Goal: Task Accomplishment & Management: Use online tool/utility

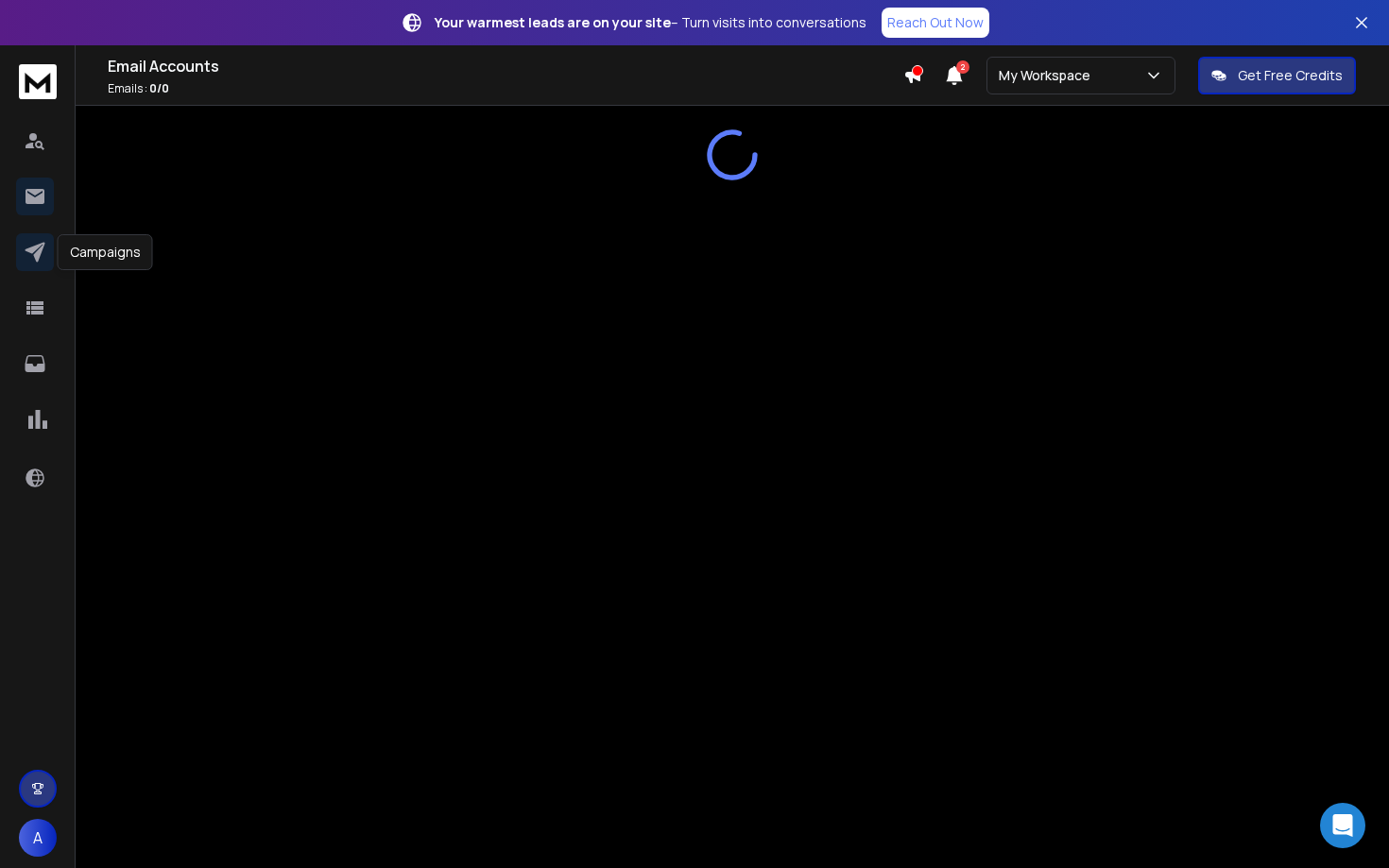
click at [34, 250] on icon at bounding box center [34, 252] width 20 height 20
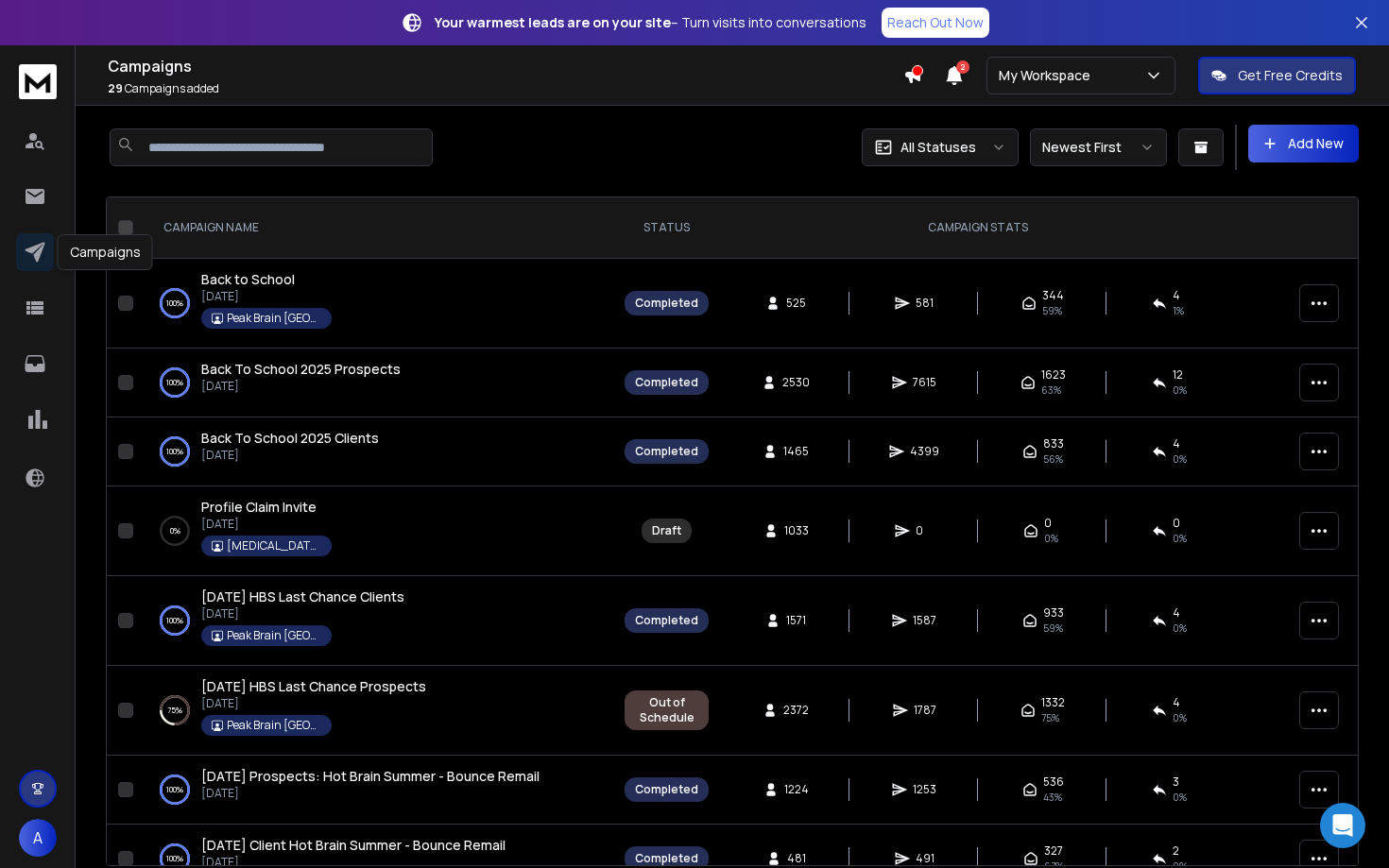
click at [254, 287] on span "Back to School" at bounding box center [247, 279] width 93 height 18
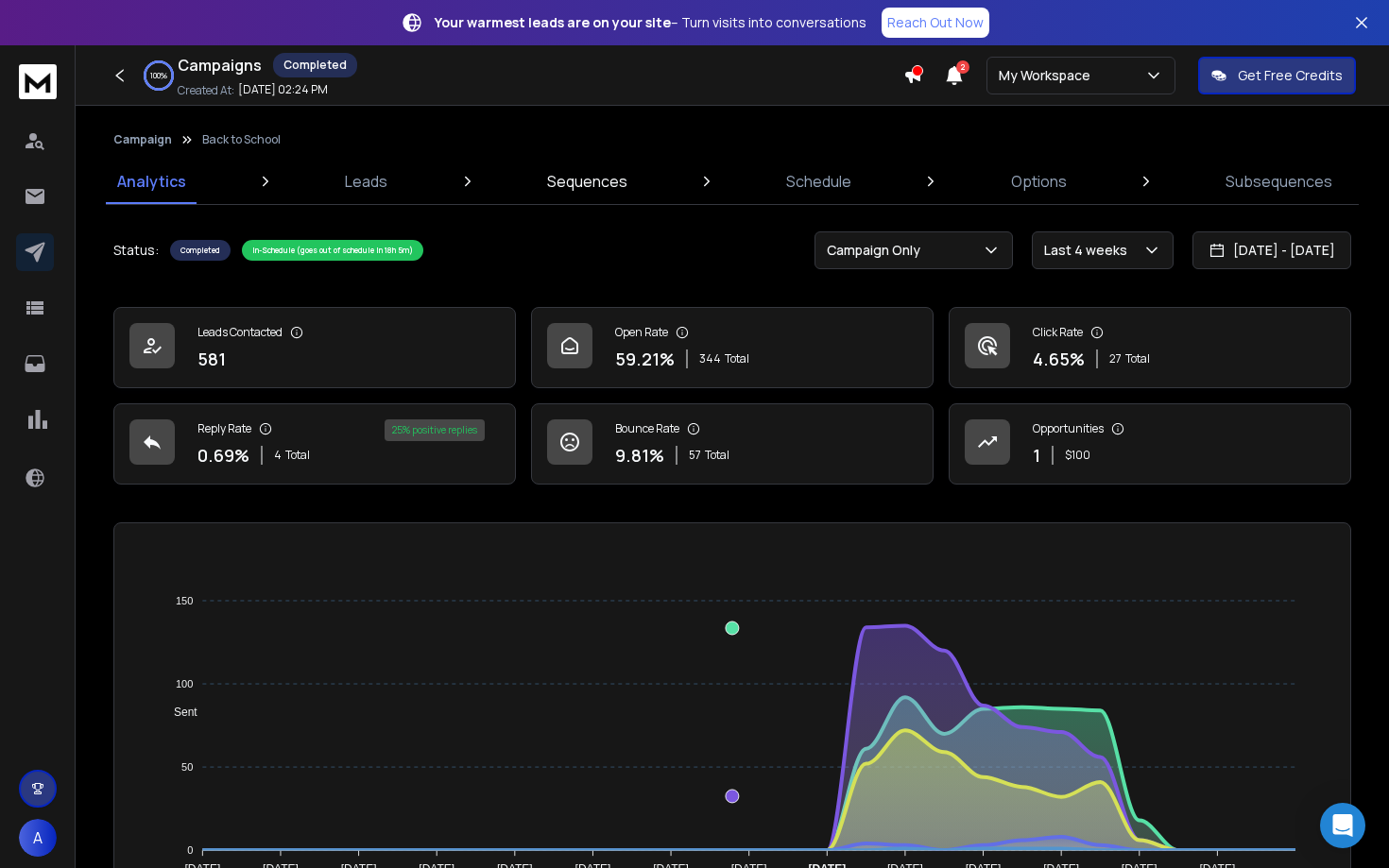
click at [615, 179] on p "Sequences" at bounding box center [587, 180] width 80 height 23
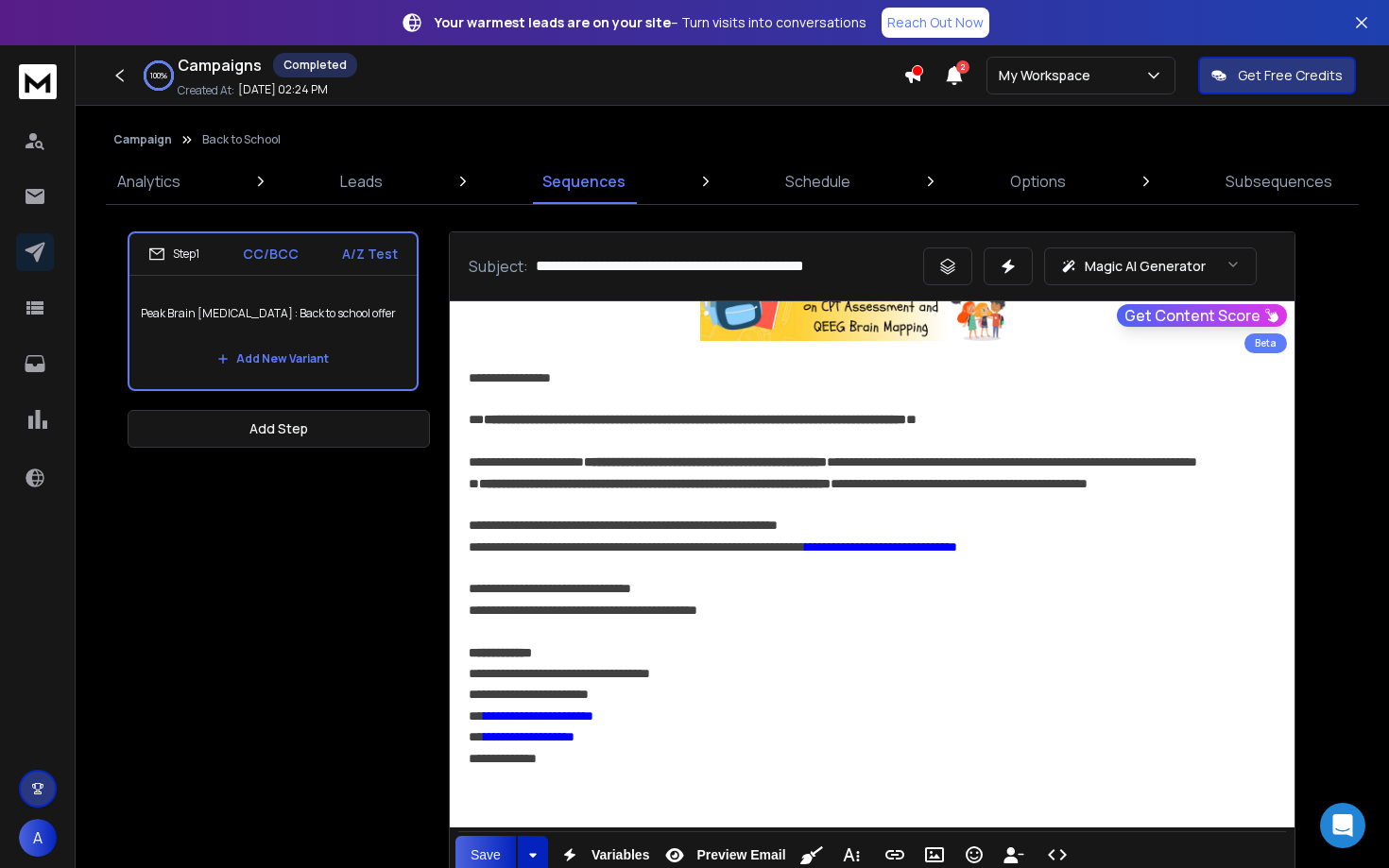
scroll to position [120, 0]
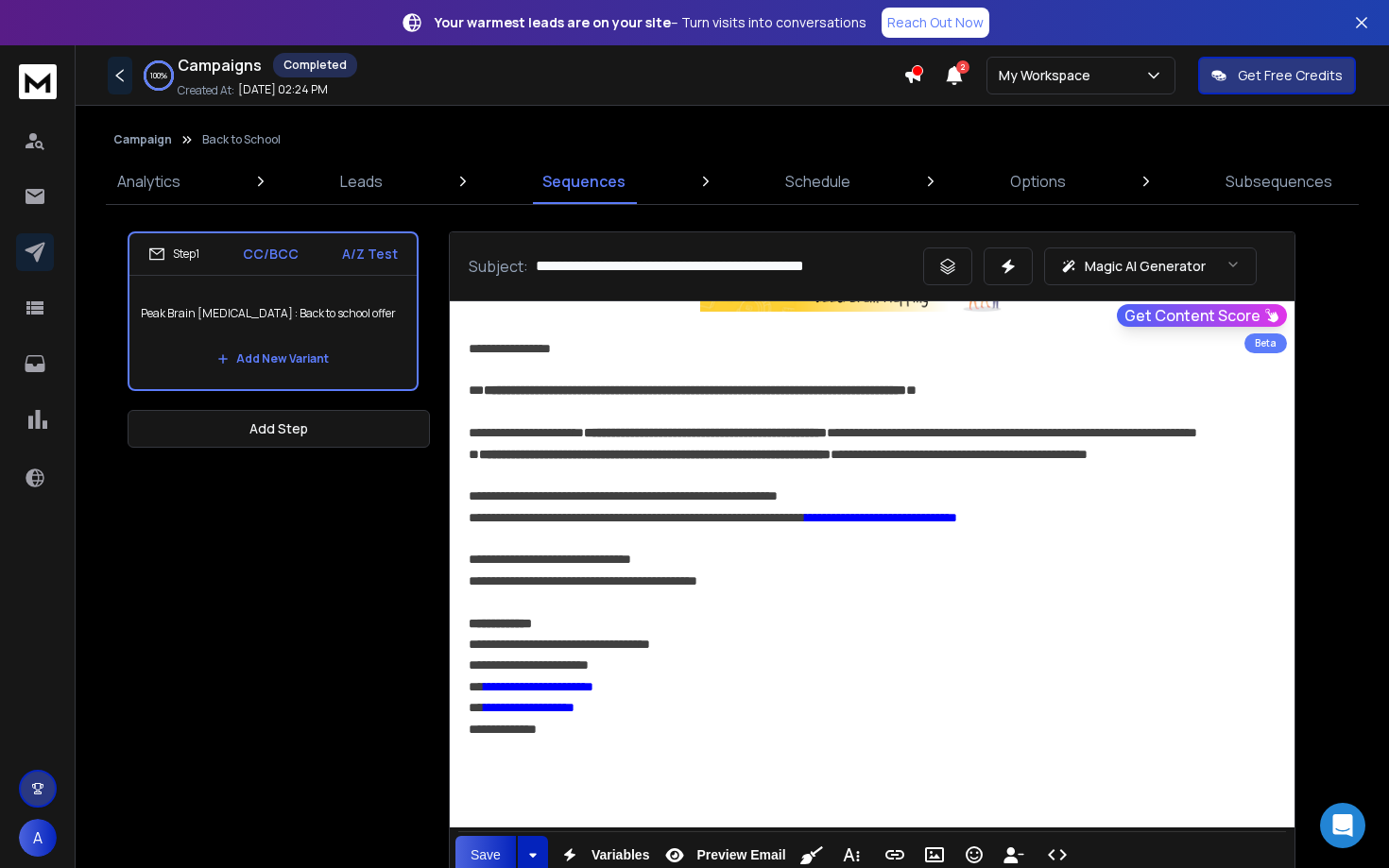
click at [128, 78] on button at bounding box center [120, 75] width 25 height 38
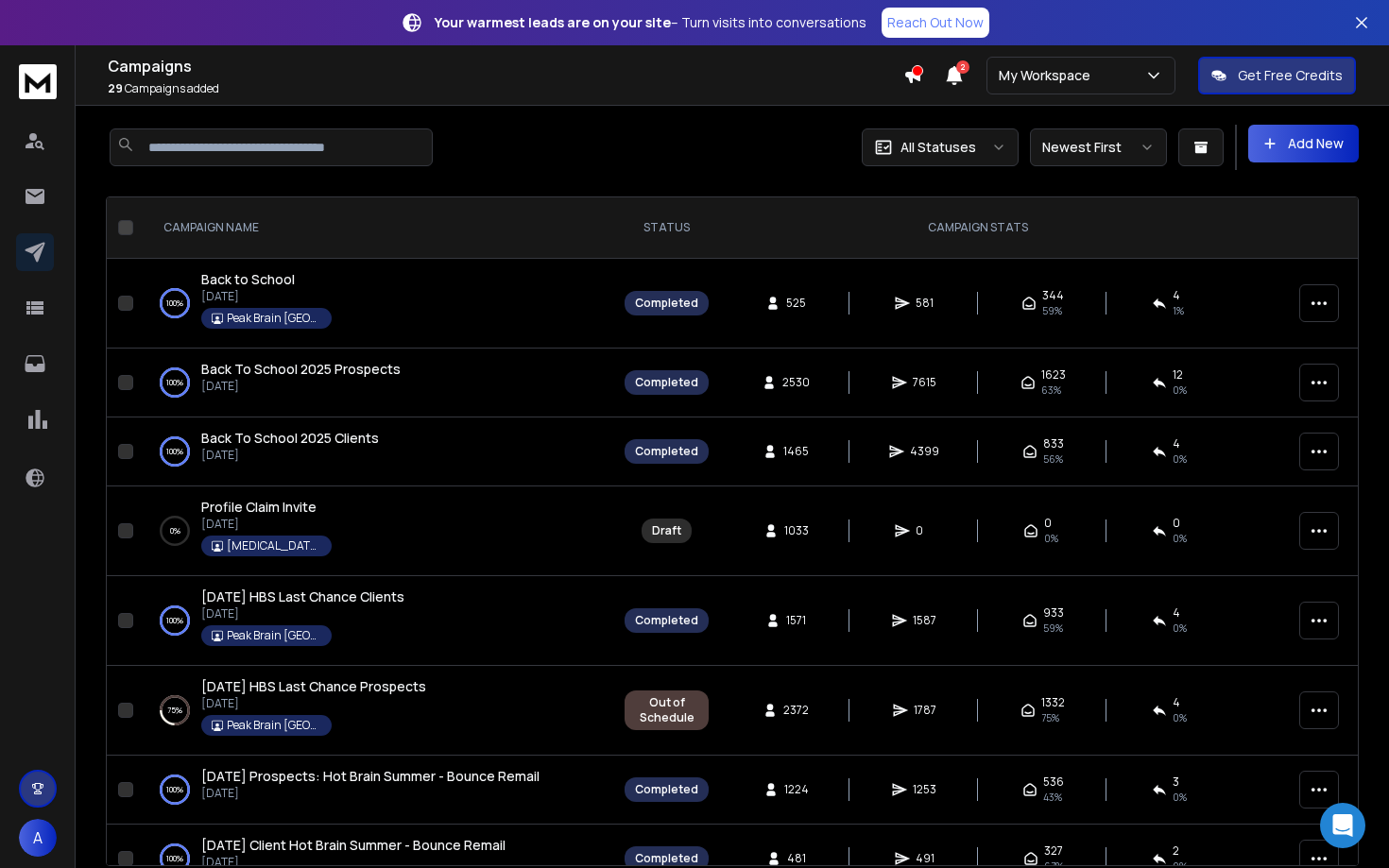
click at [329, 355] on td "100 % Back To School 2025 Prospects [DATE]" at bounding box center [377, 383] width 472 height 69
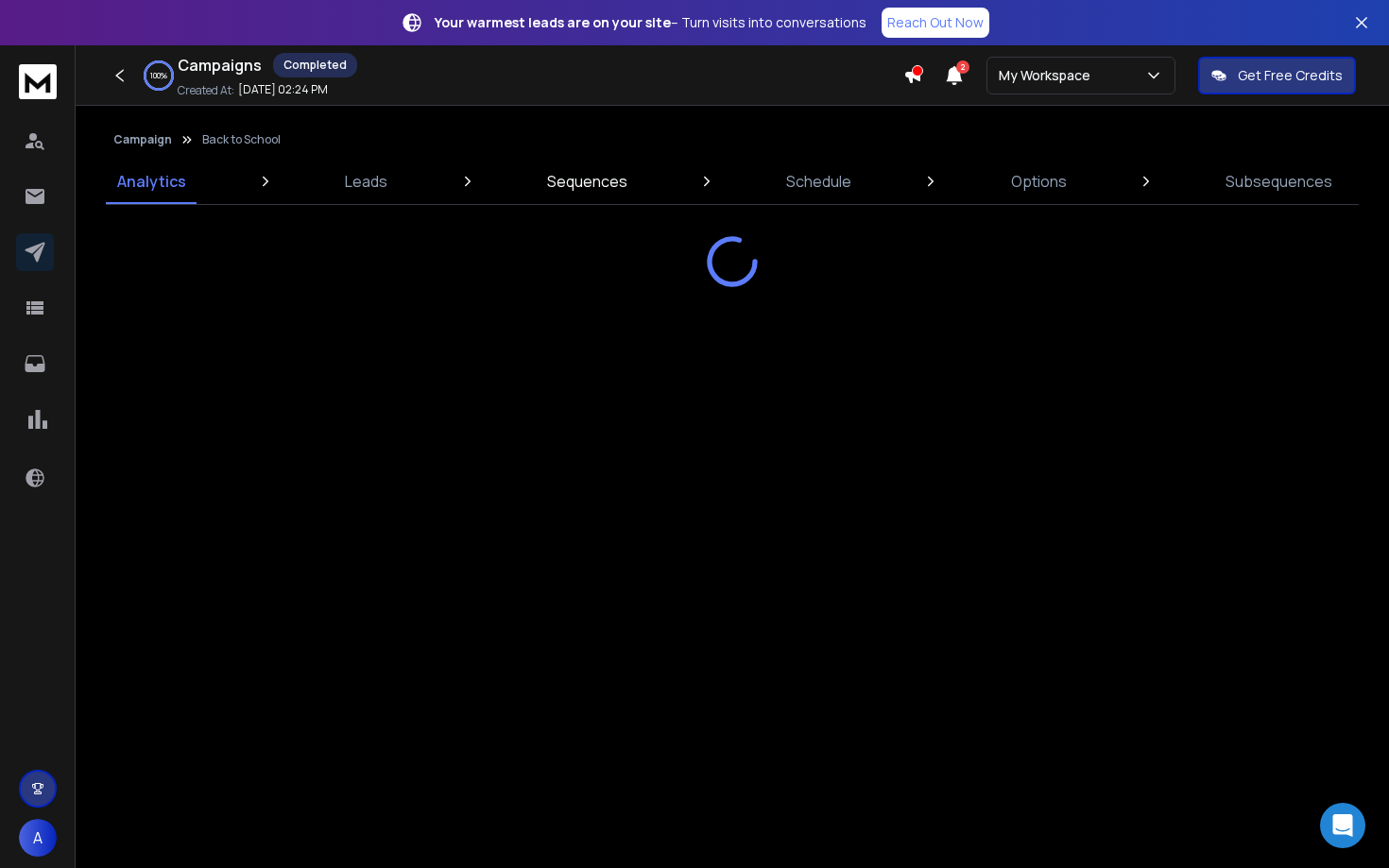
click at [540, 175] on link "Sequences" at bounding box center [586, 181] width 103 height 45
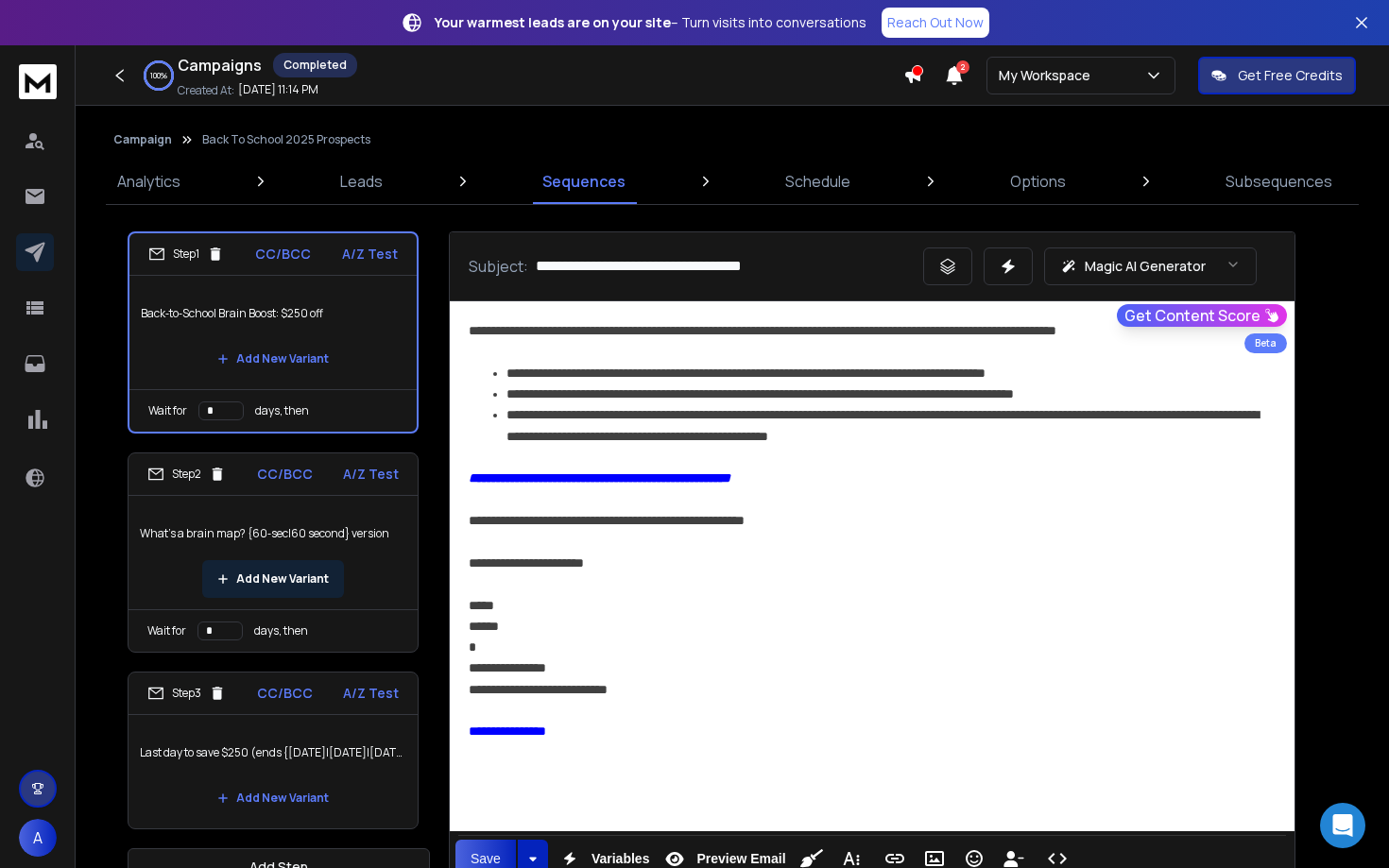
click at [286, 560] on button "Add New Variant" at bounding box center [273, 578] width 142 height 38
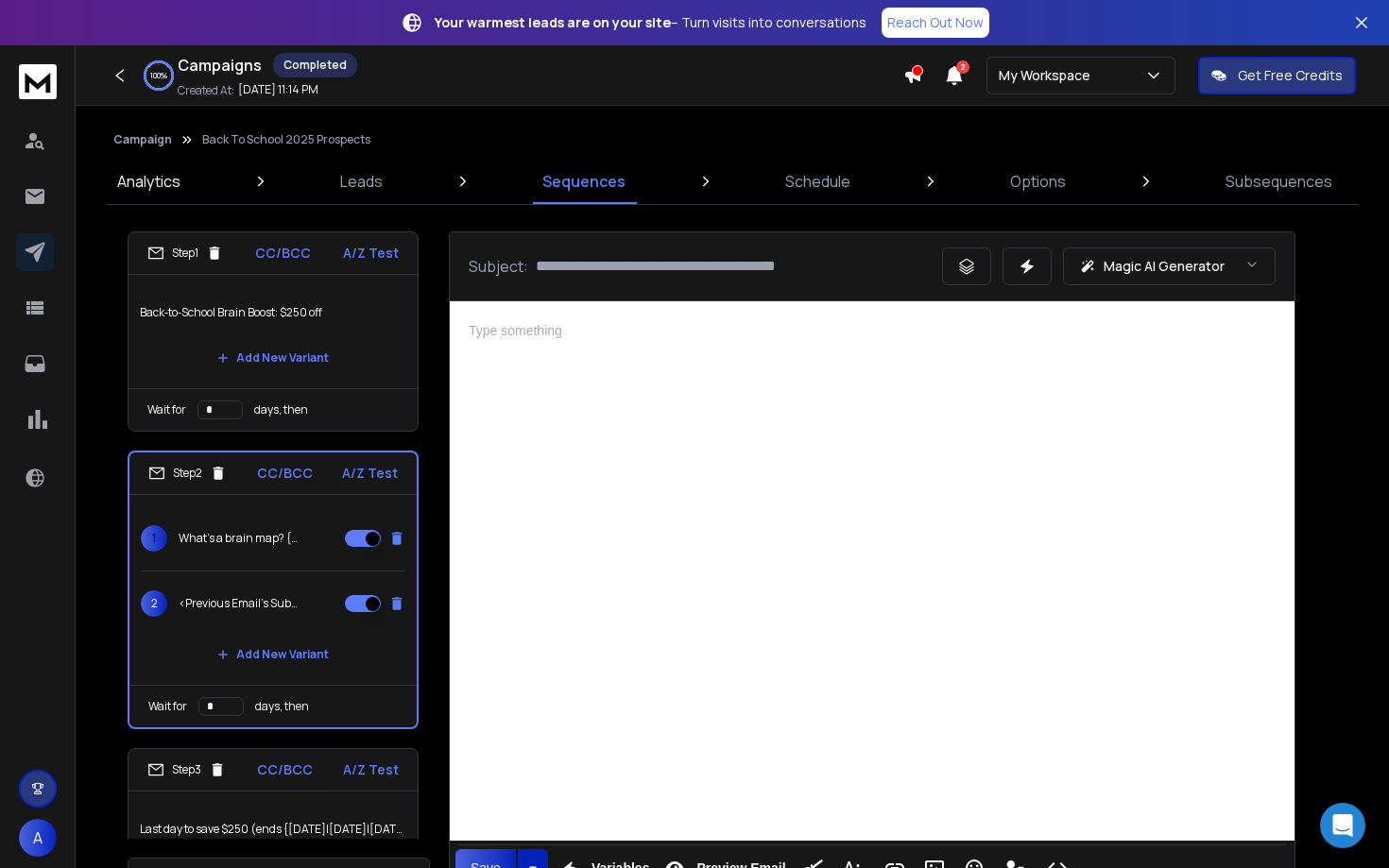
click at [167, 192] on p "Analytics" at bounding box center [148, 180] width 64 height 23
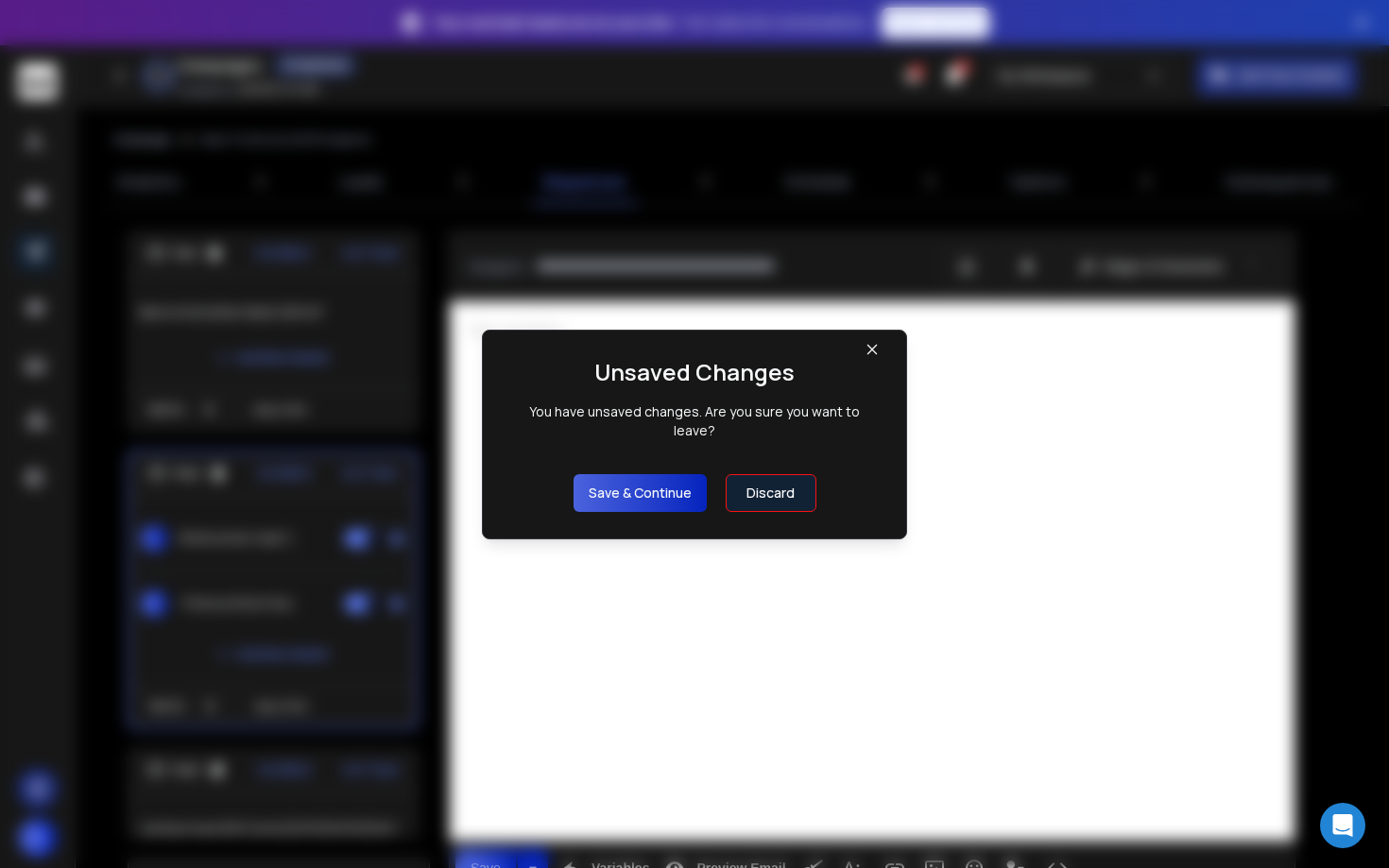
click at [744, 488] on button "Discard" at bounding box center [770, 493] width 91 height 38
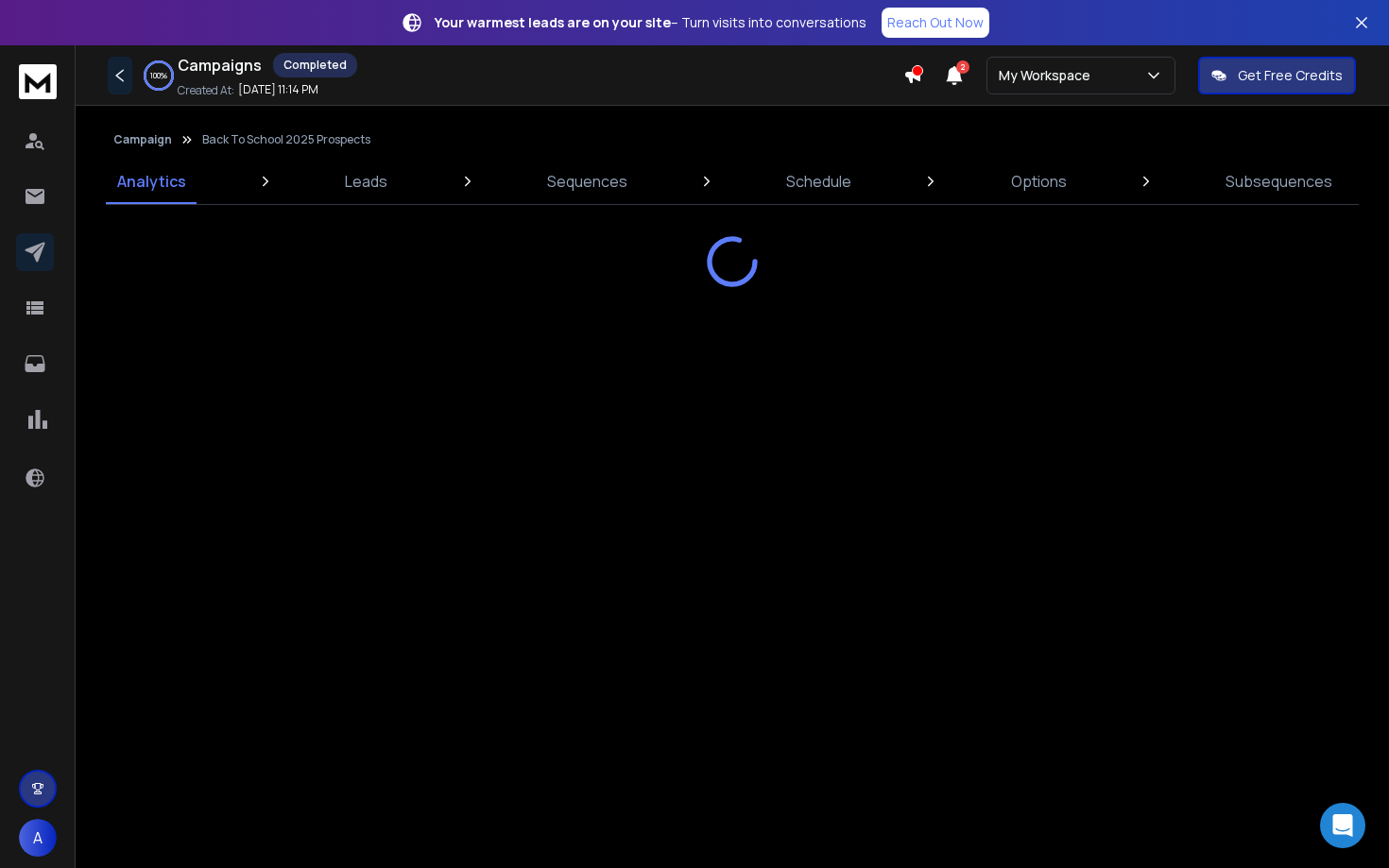
click at [108, 75] on button at bounding box center [120, 75] width 25 height 38
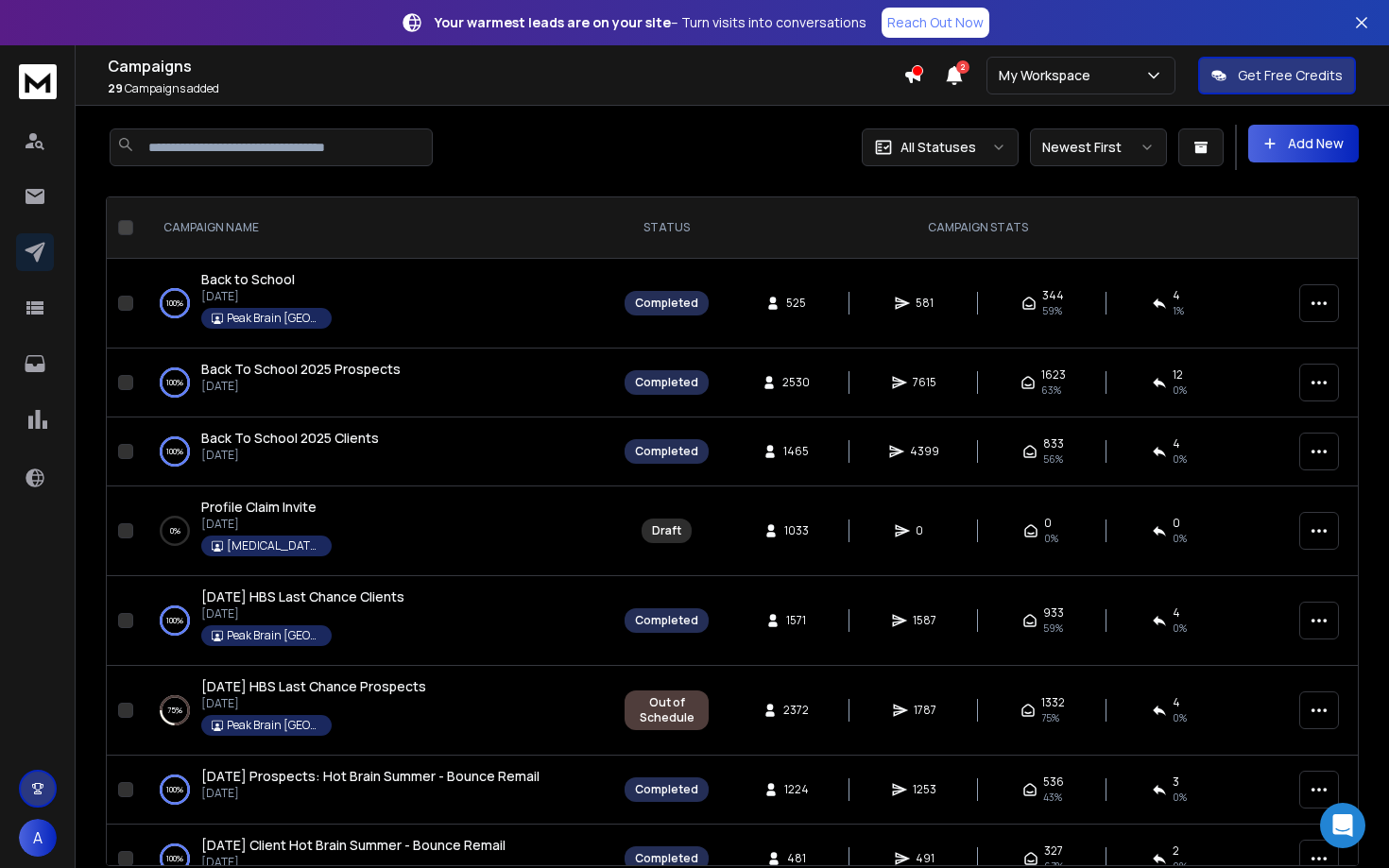
click at [307, 440] on span "Back To School 2025 Clients" at bounding box center [289, 437] width 177 height 18
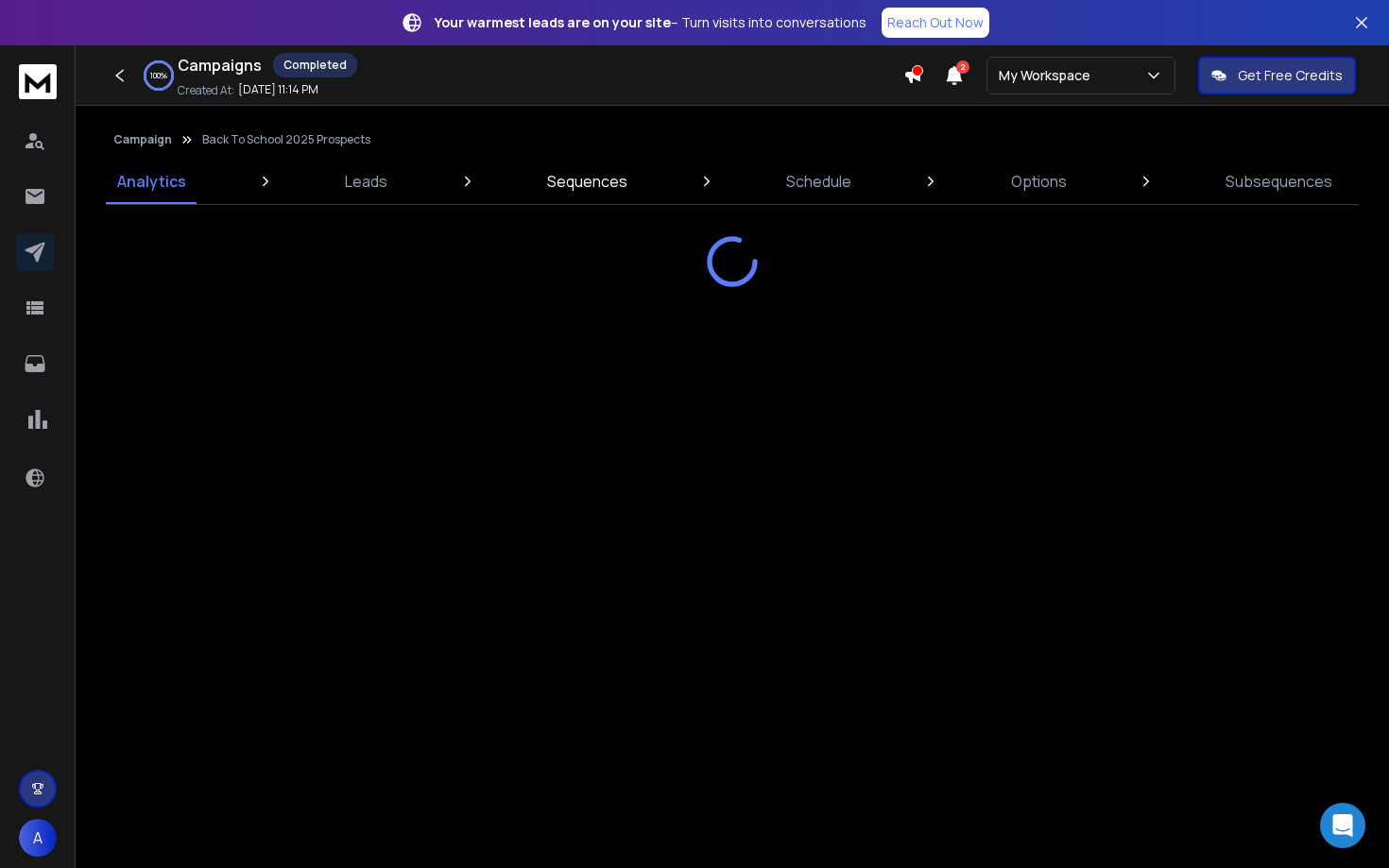
click at [540, 188] on link "Sequences" at bounding box center [586, 181] width 103 height 45
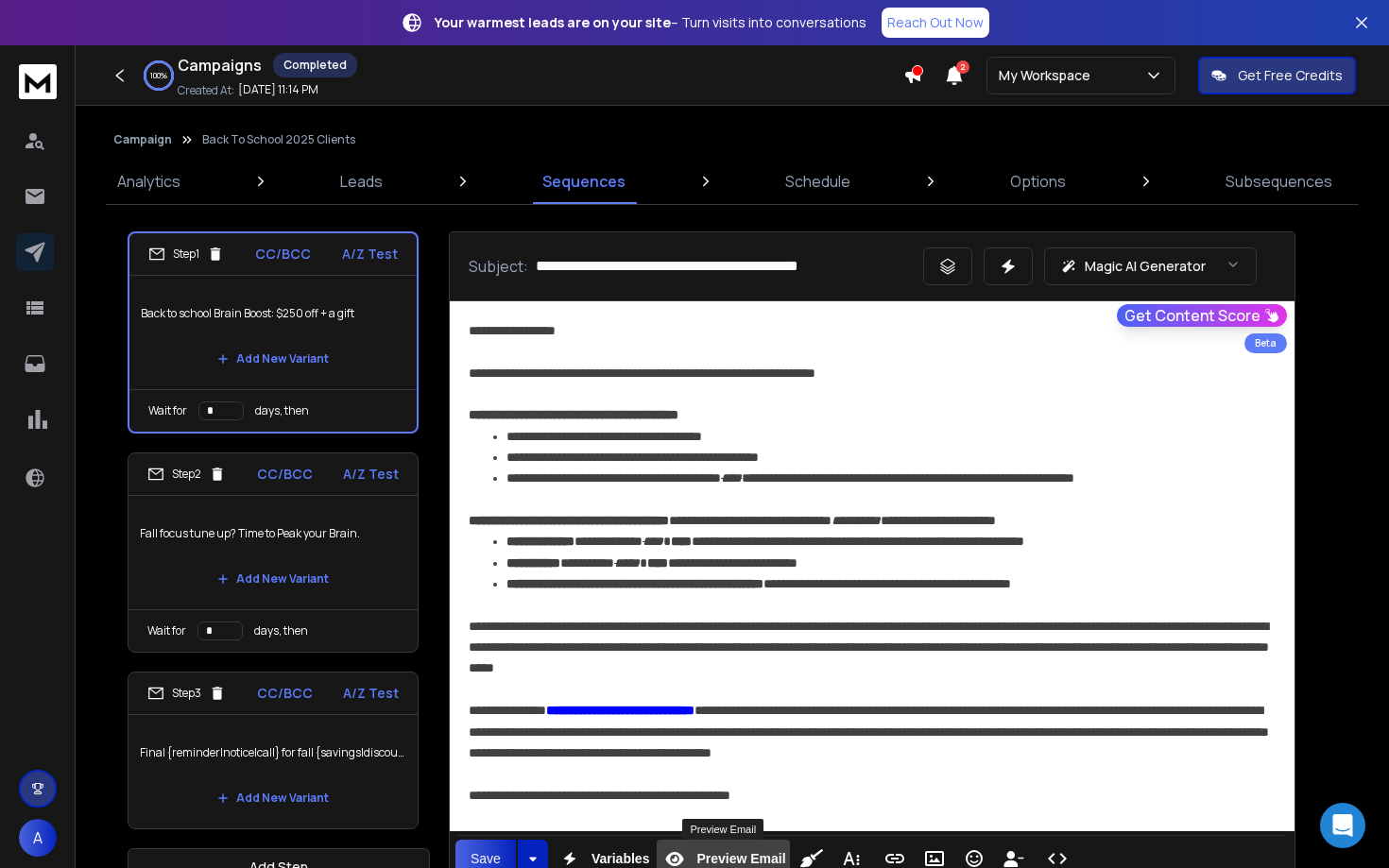
click at [731, 847] on div "Preview Email" at bounding box center [722, 859] width 132 height 31
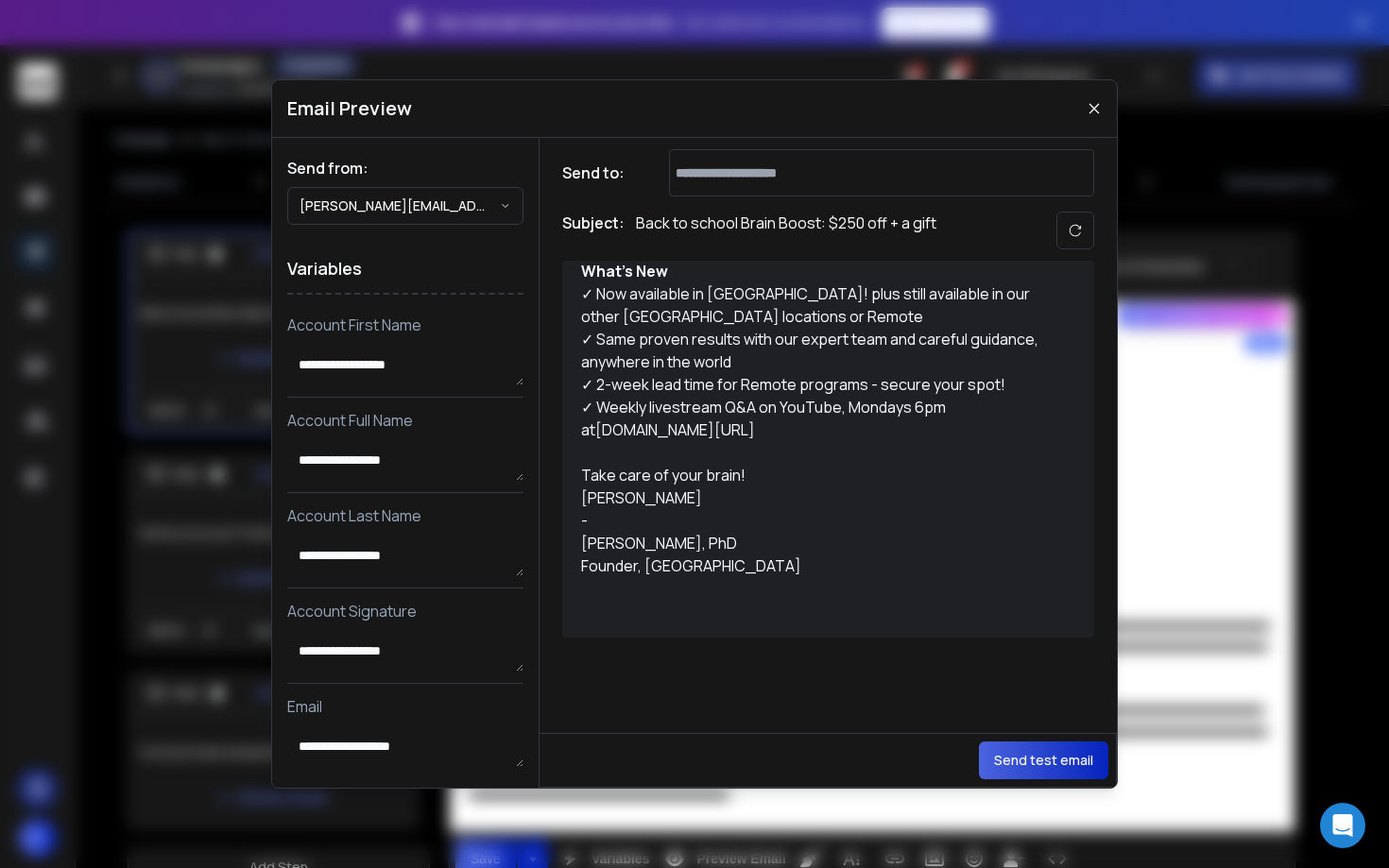
scroll to position [843, 0]
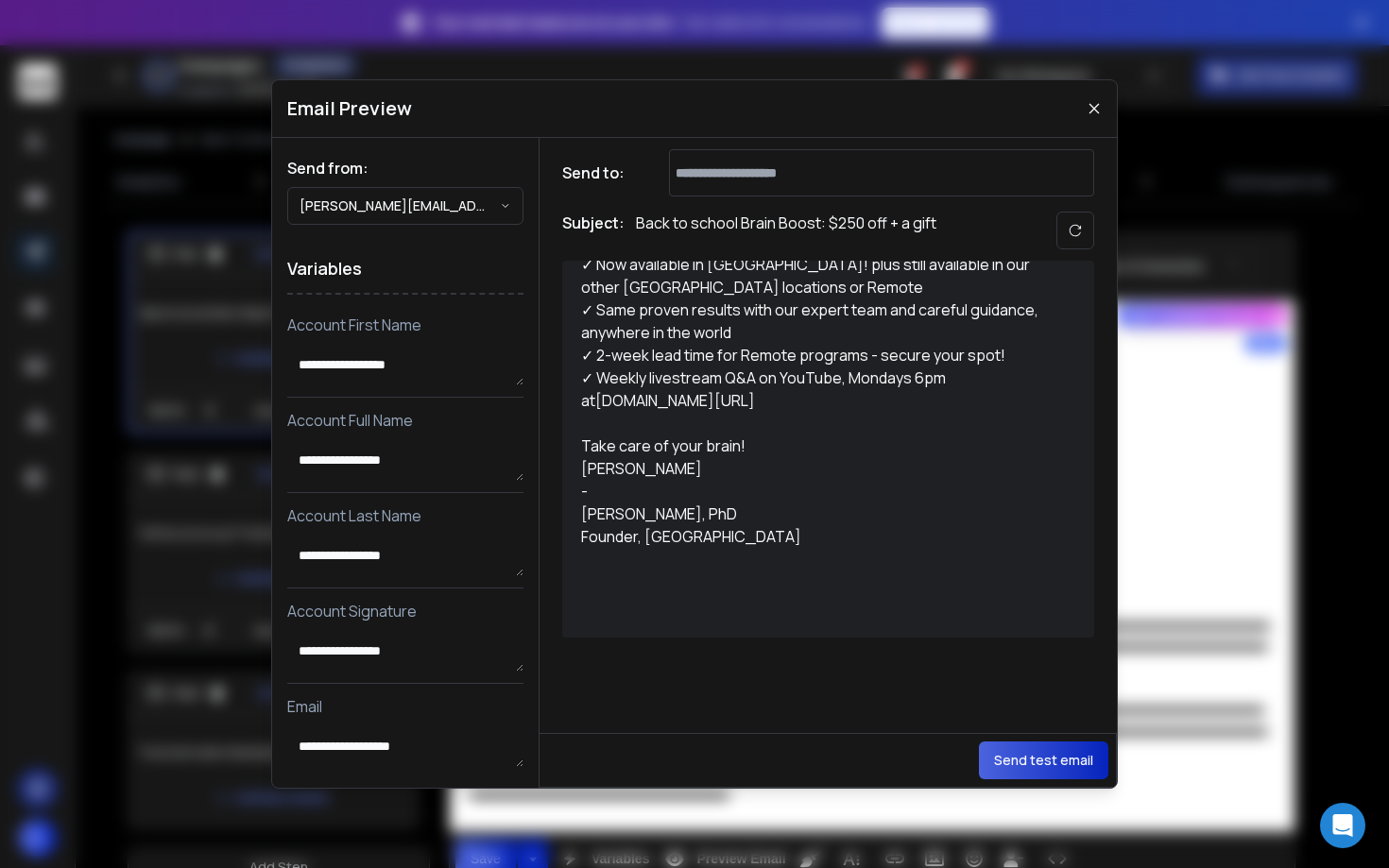
click at [1197, 477] on div "**********" at bounding box center [694, 434] width 1389 height 747
click at [1094, 112] on icon at bounding box center [1093, 108] width 15 height 15
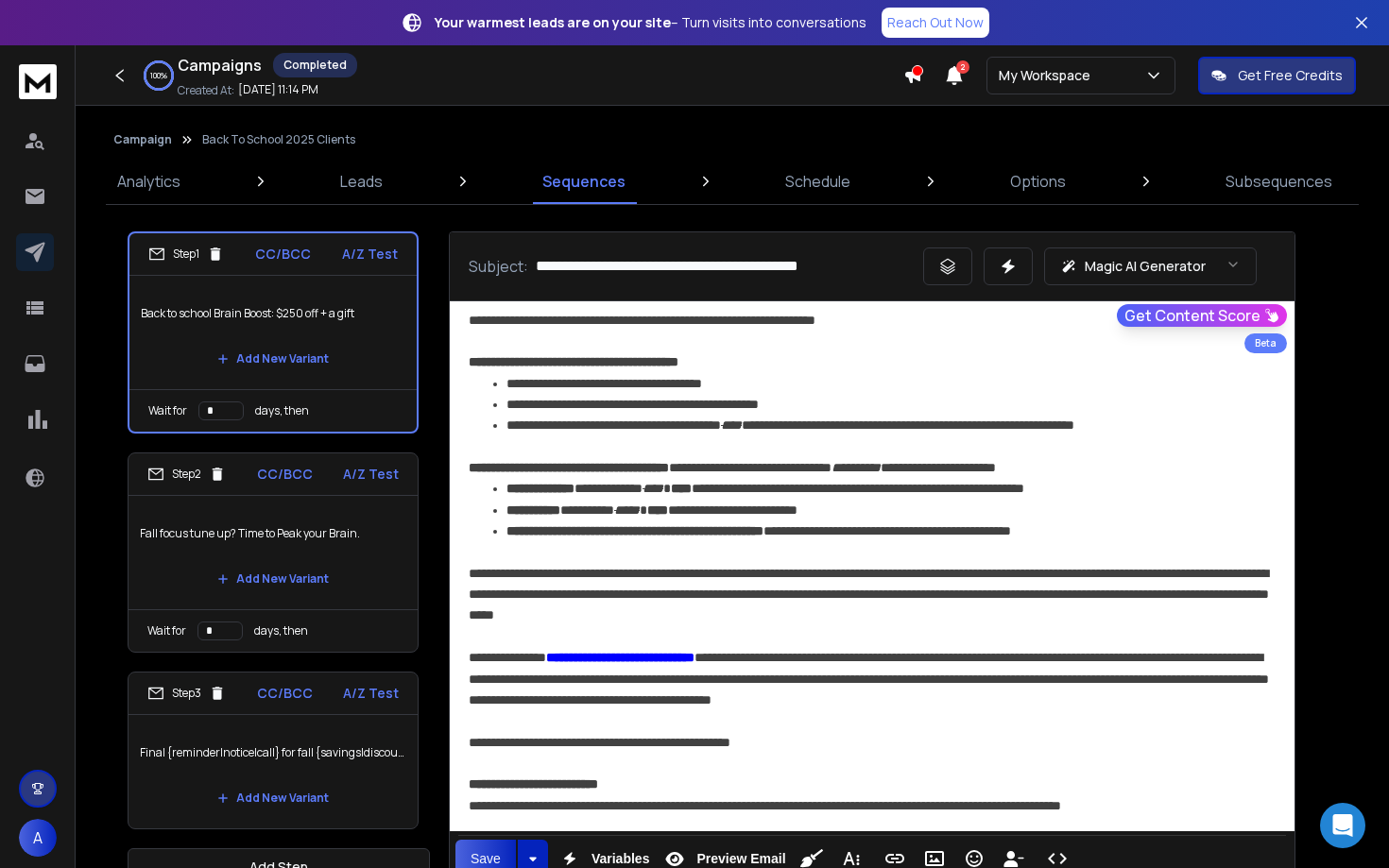
scroll to position [55, 0]
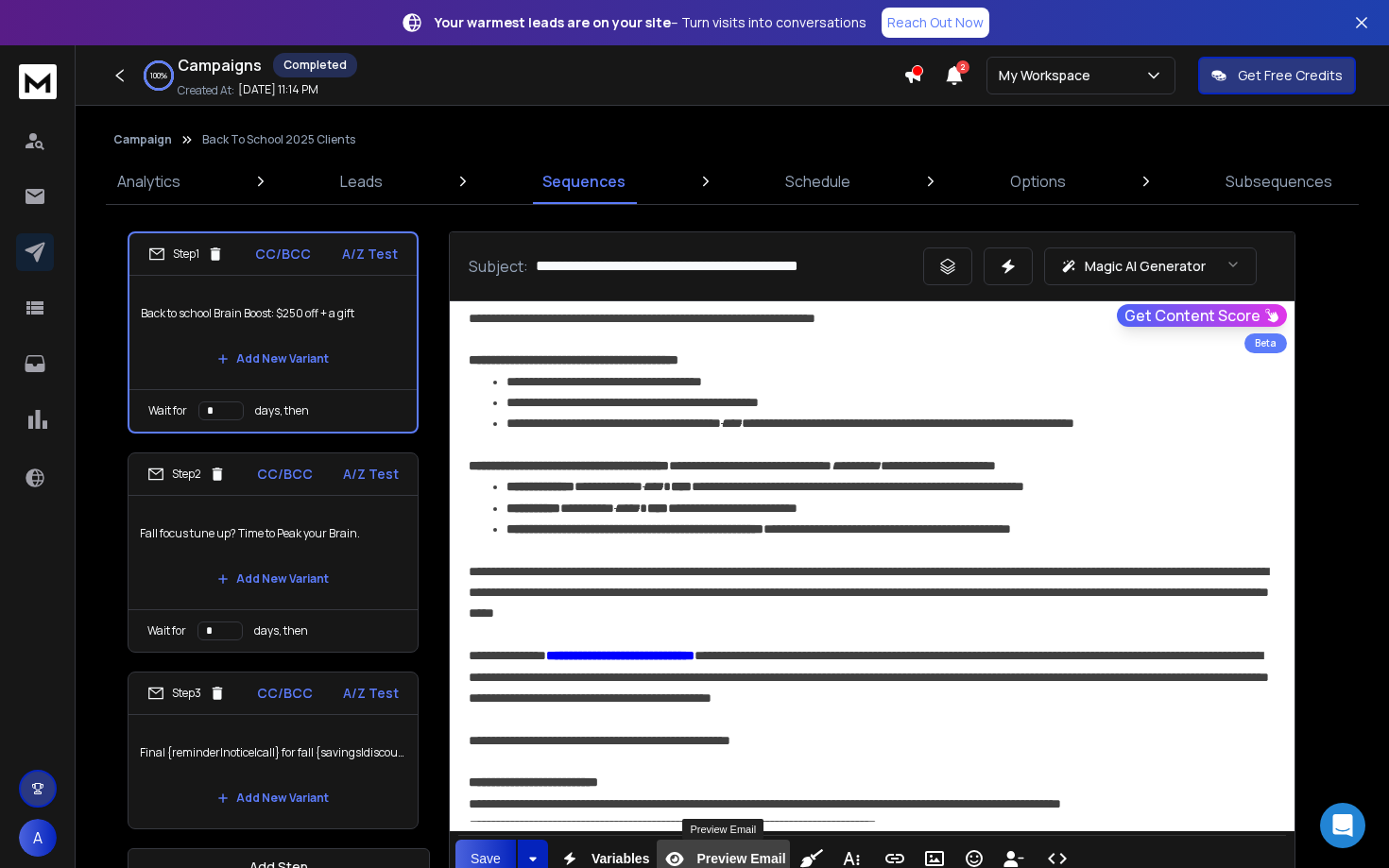
click at [734, 859] on span "Preview Email" at bounding box center [740, 858] width 96 height 16
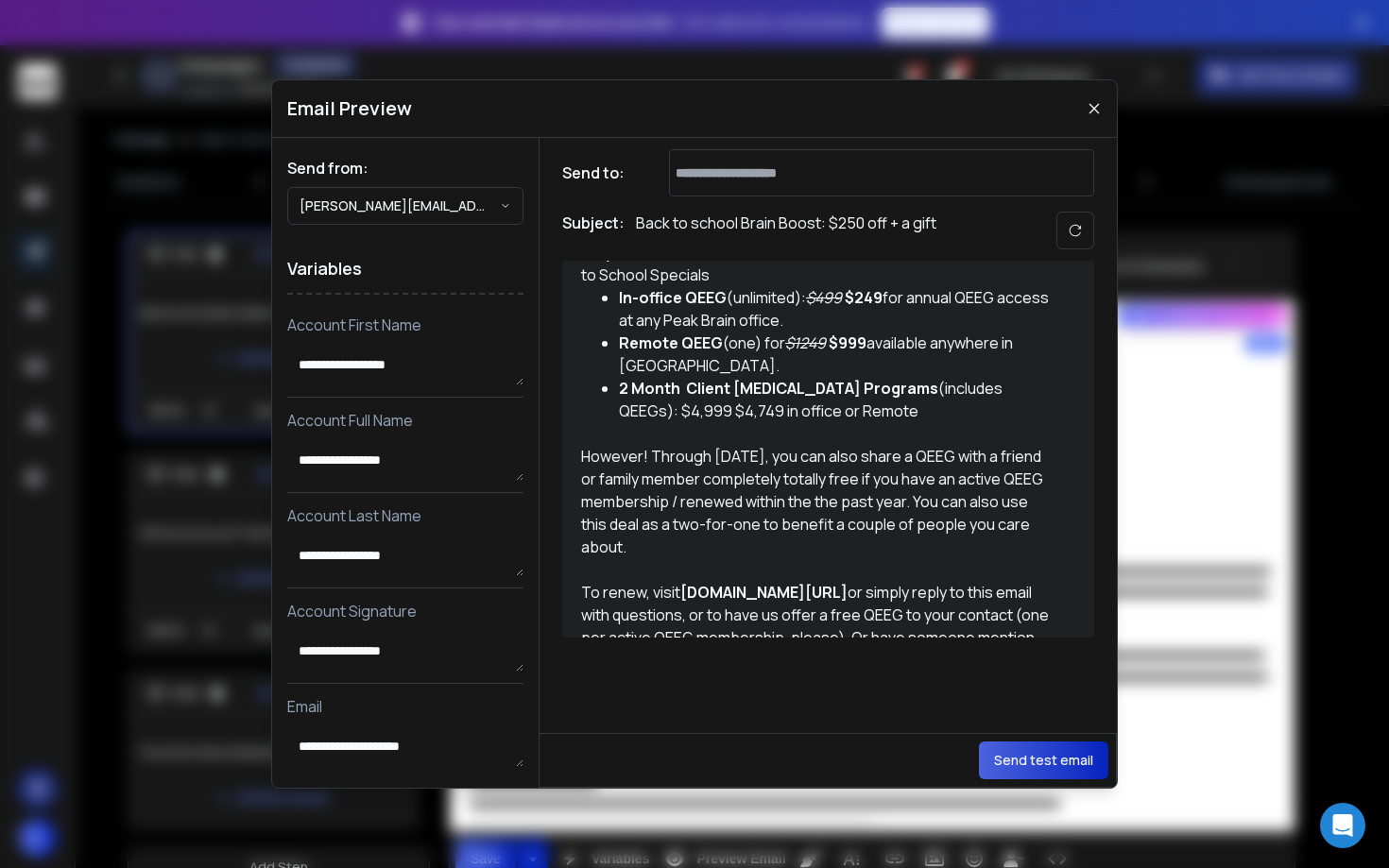
scroll to position [272, 0]
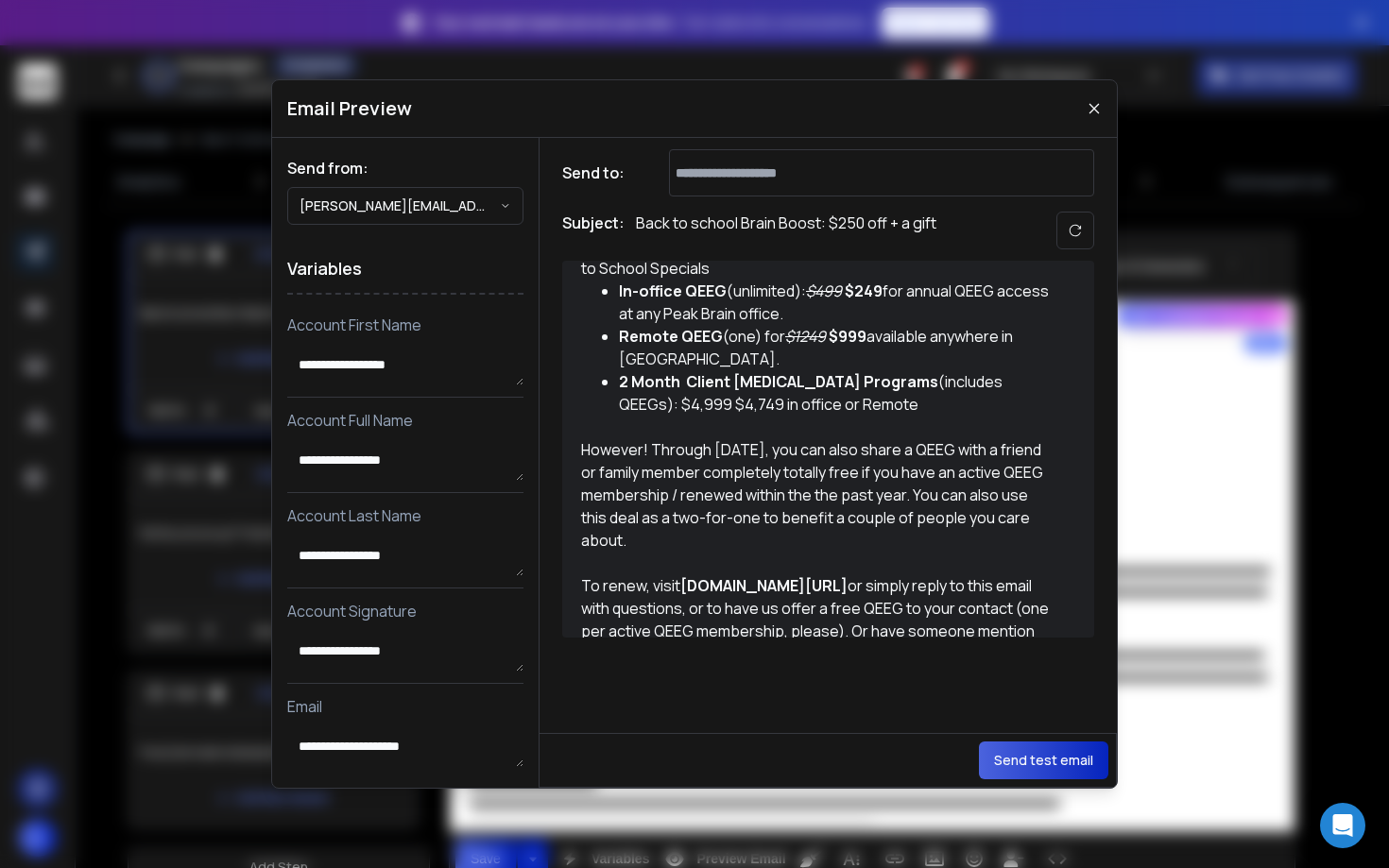
click at [1094, 102] on icon at bounding box center [1093, 108] width 15 height 15
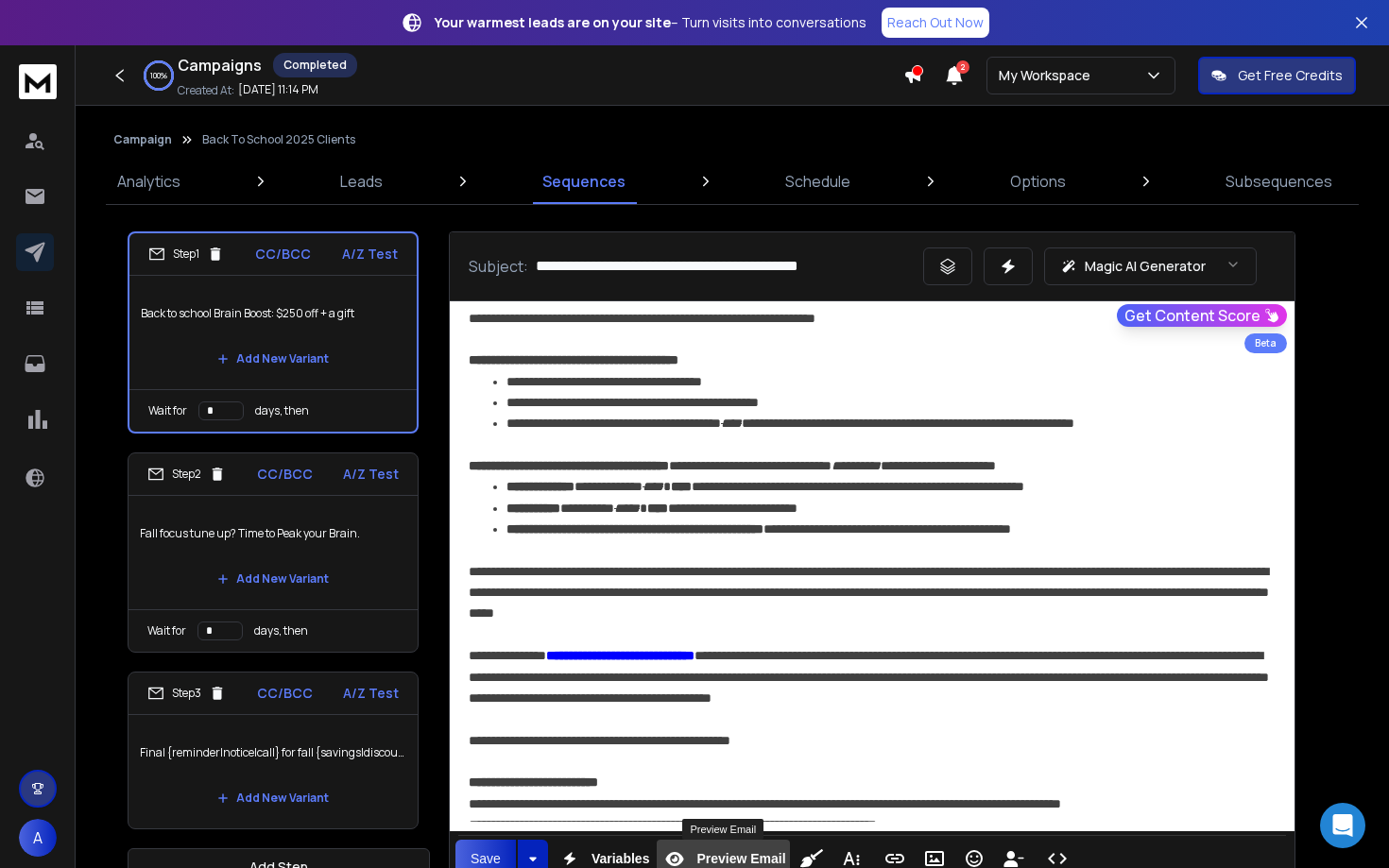
click at [729, 859] on span "Preview Email" at bounding box center [740, 858] width 96 height 16
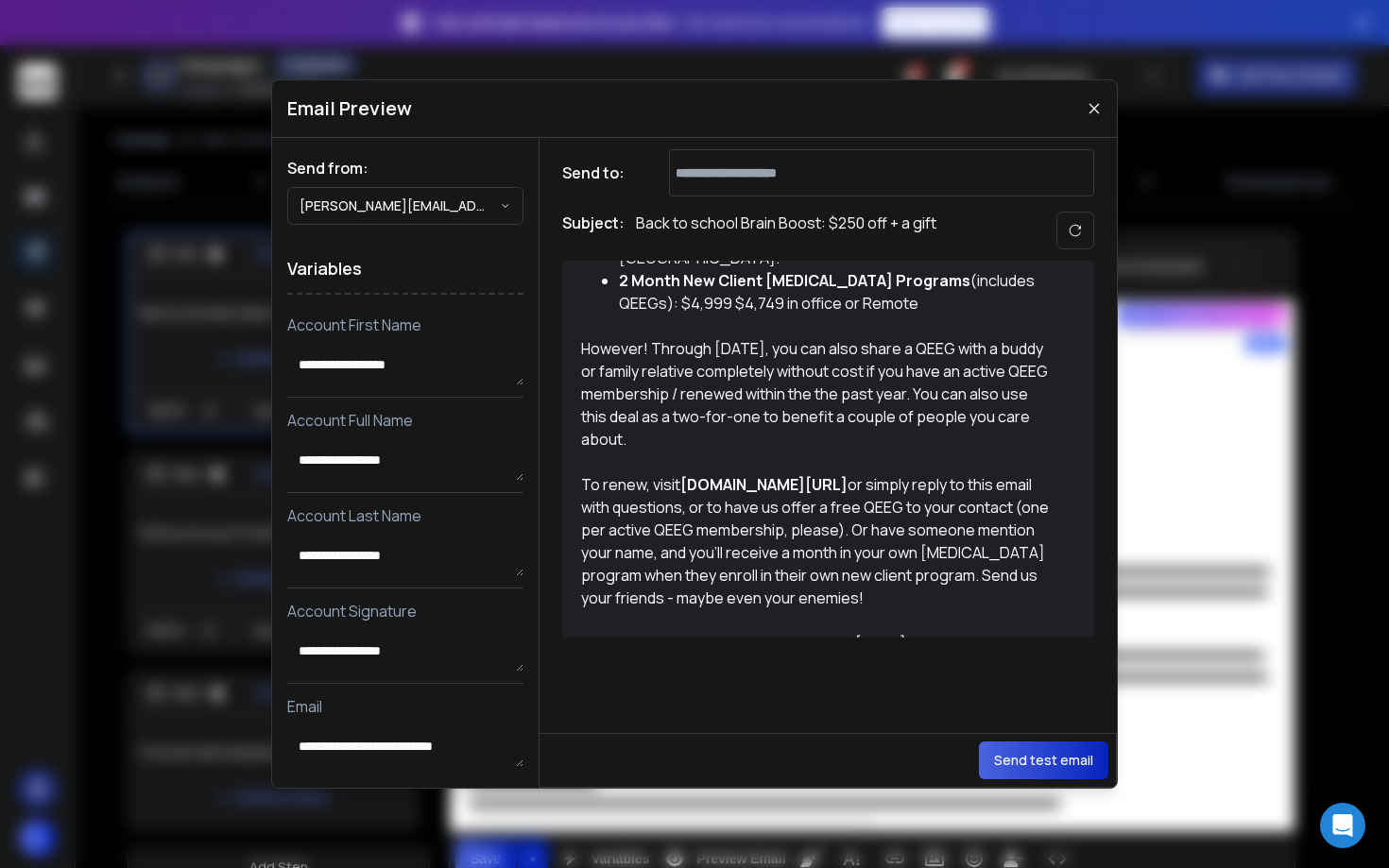
scroll to position [384, 0]
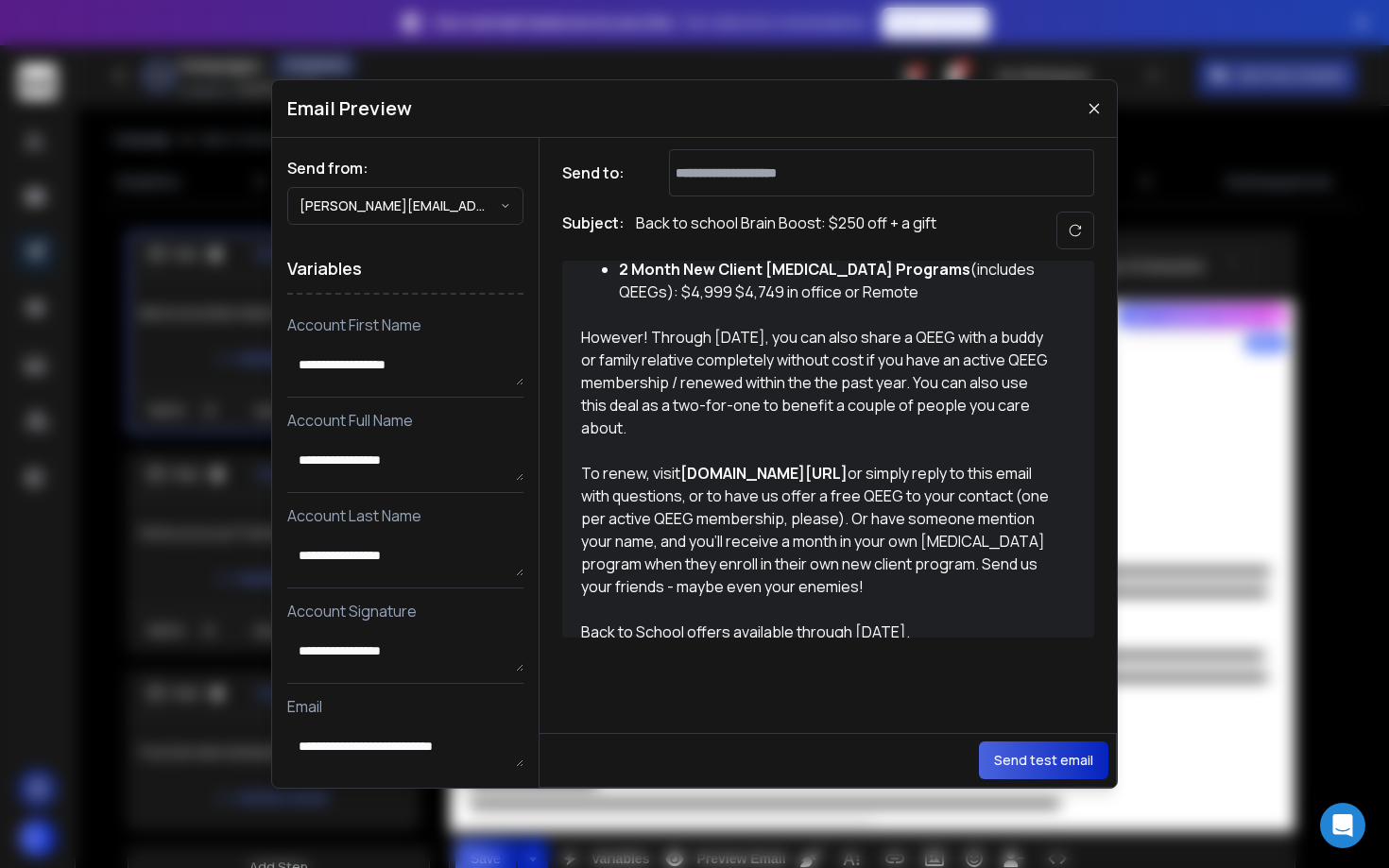
click at [203, 555] on div "**********" at bounding box center [694, 434] width 1389 height 747
click at [1086, 110] on icon at bounding box center [1093, 108] width 15 height 15
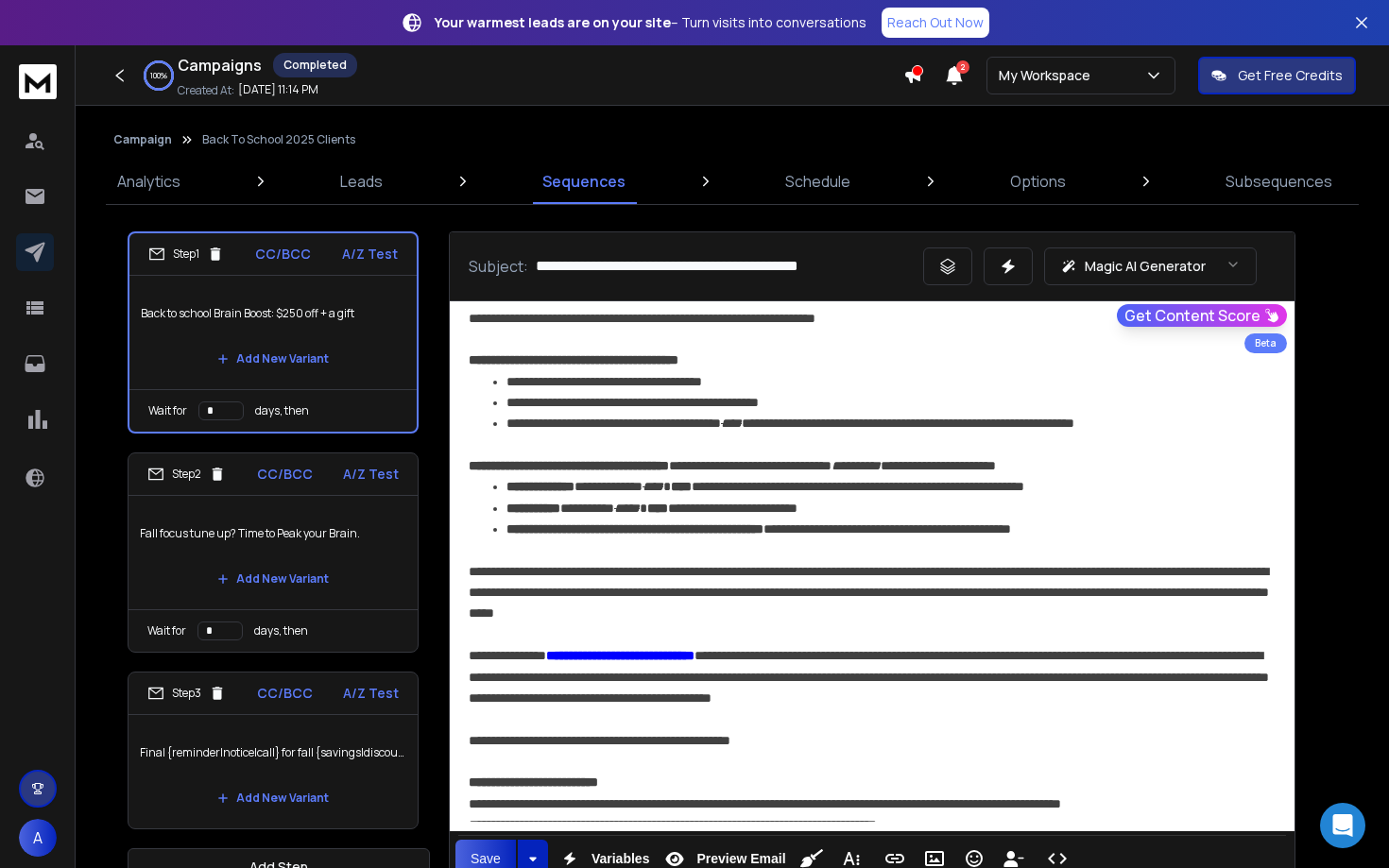
click at [292, 527] on p "Fall focus tune up? Time to Peak your Brain." at bounding box center [273, 533] width 267 height 53
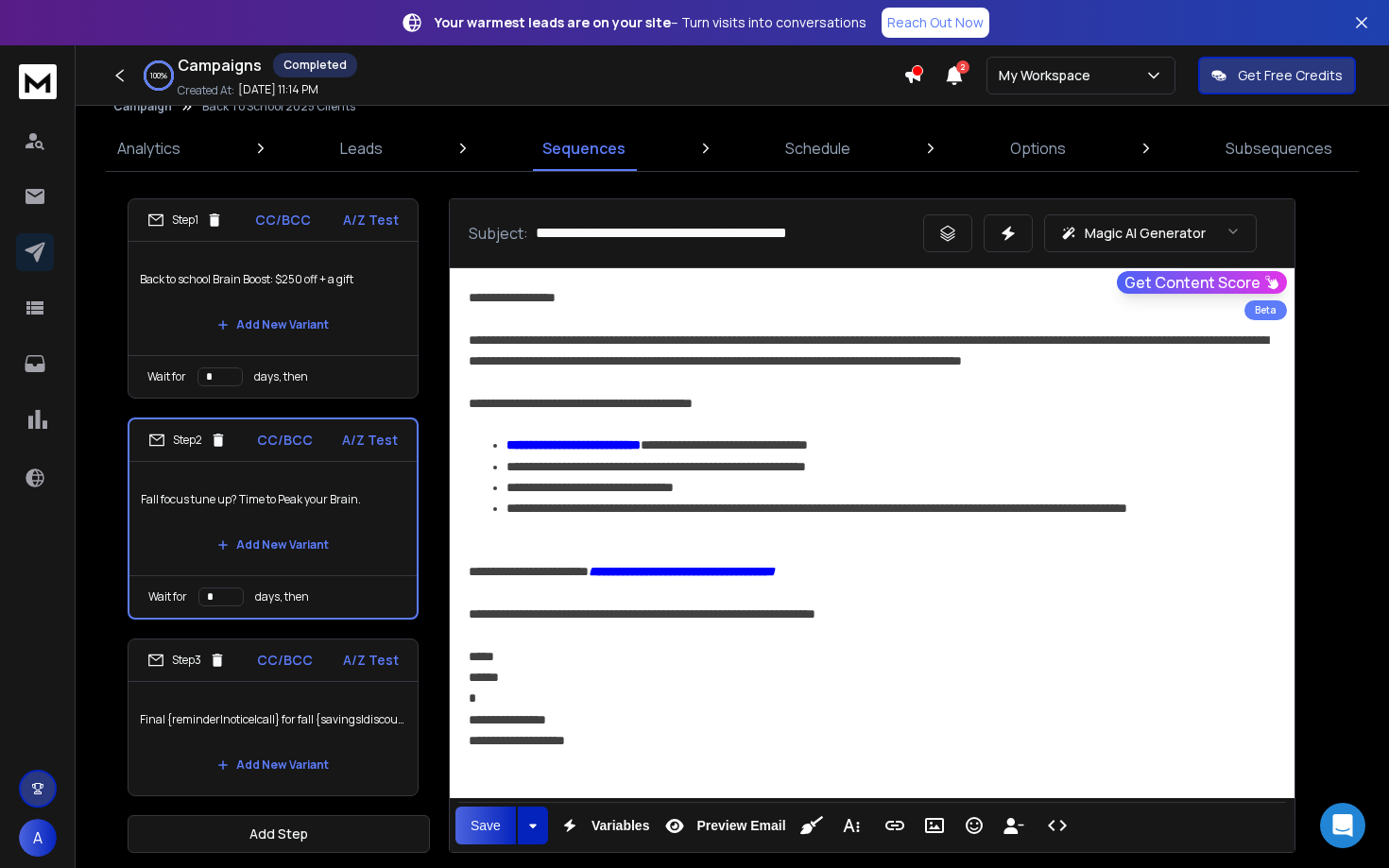
scroll to position [44, 0]
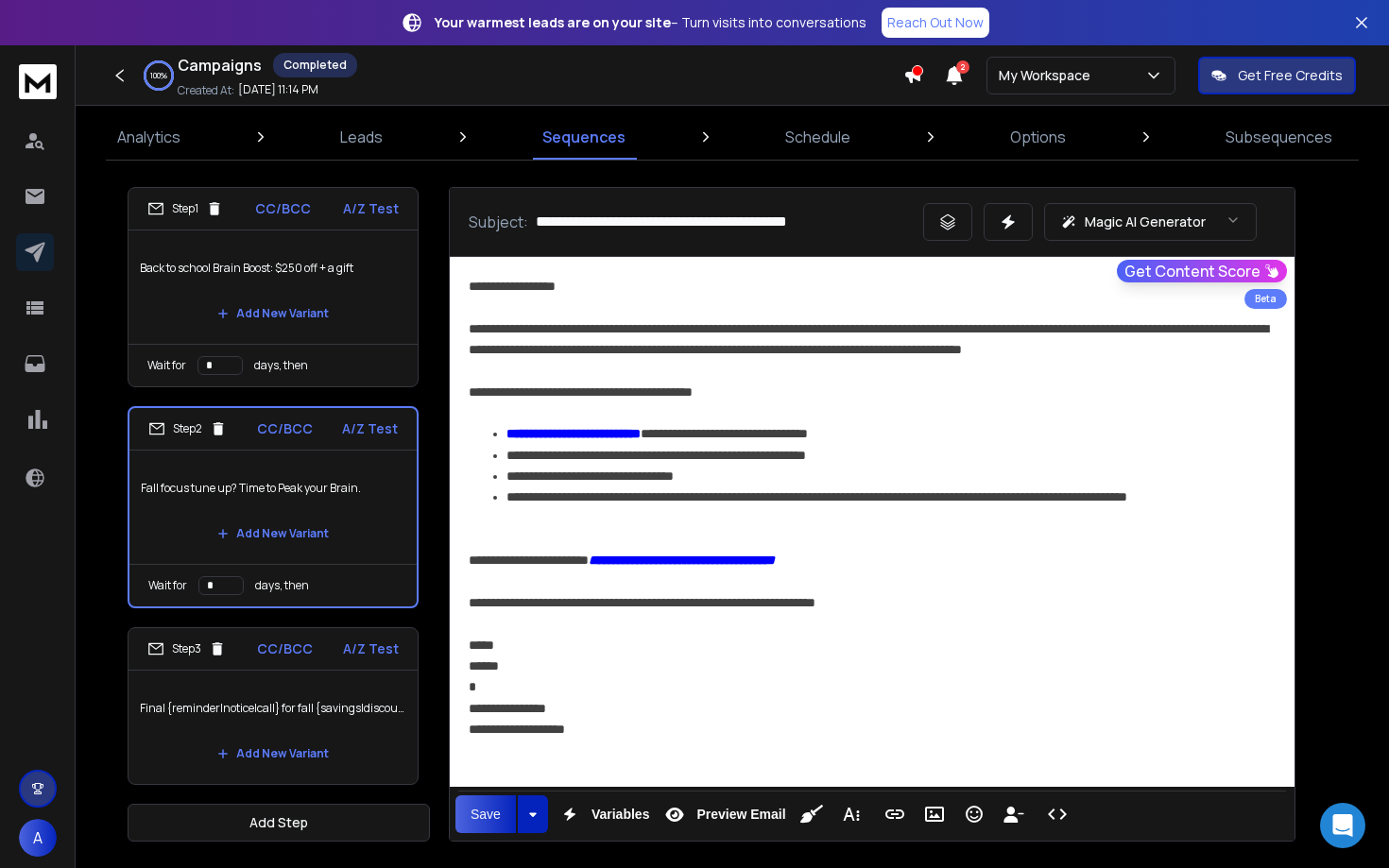
click at [249, 705] on p "Final {reminder|notice|call} for fall {savings|discounts|deals}" at bounding box center [273, 708] width 267 height 53
type input "**********"
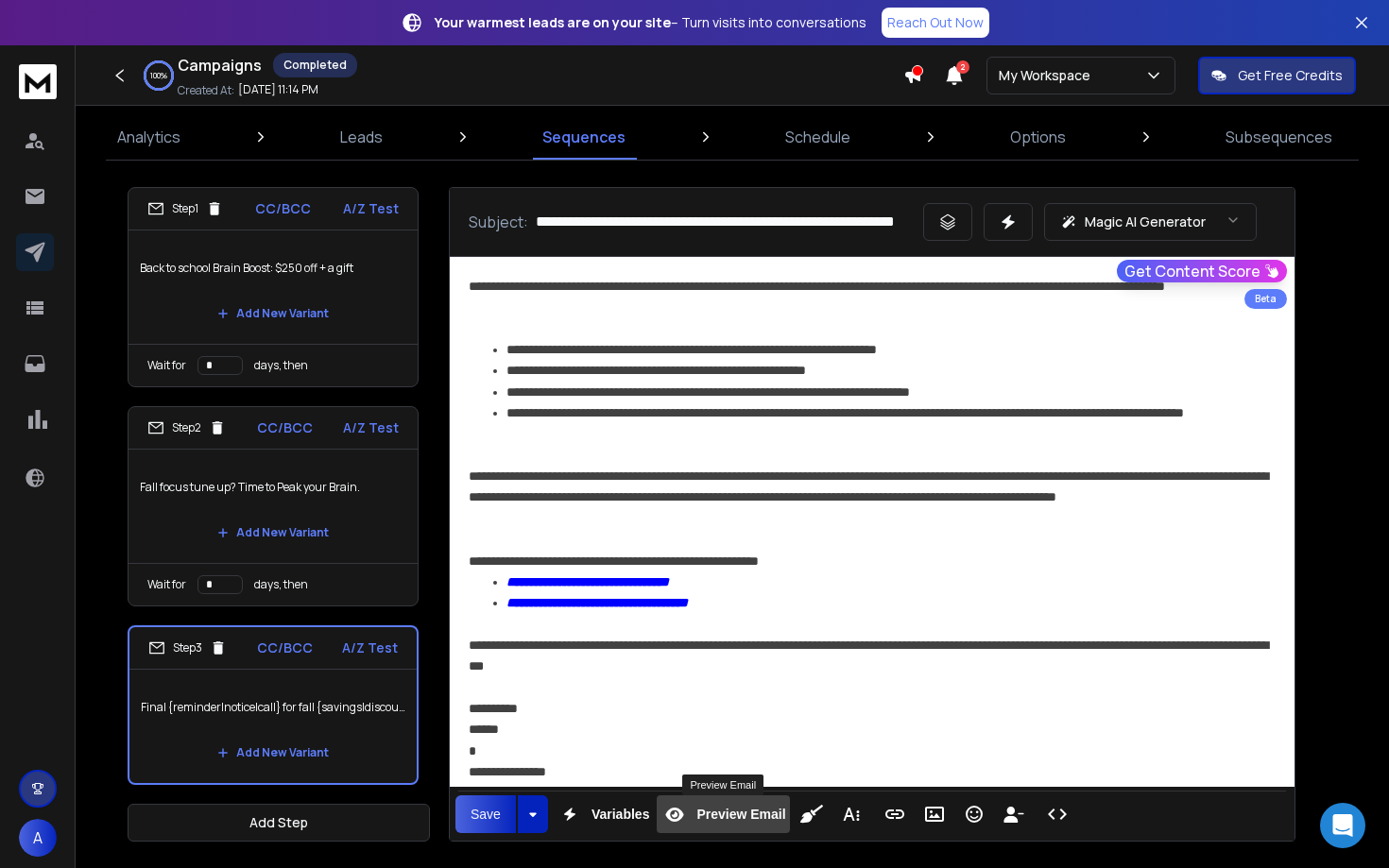
click at [714, 815] on span "Preview Email" at bounding box center [740, 814] width 96 height 16
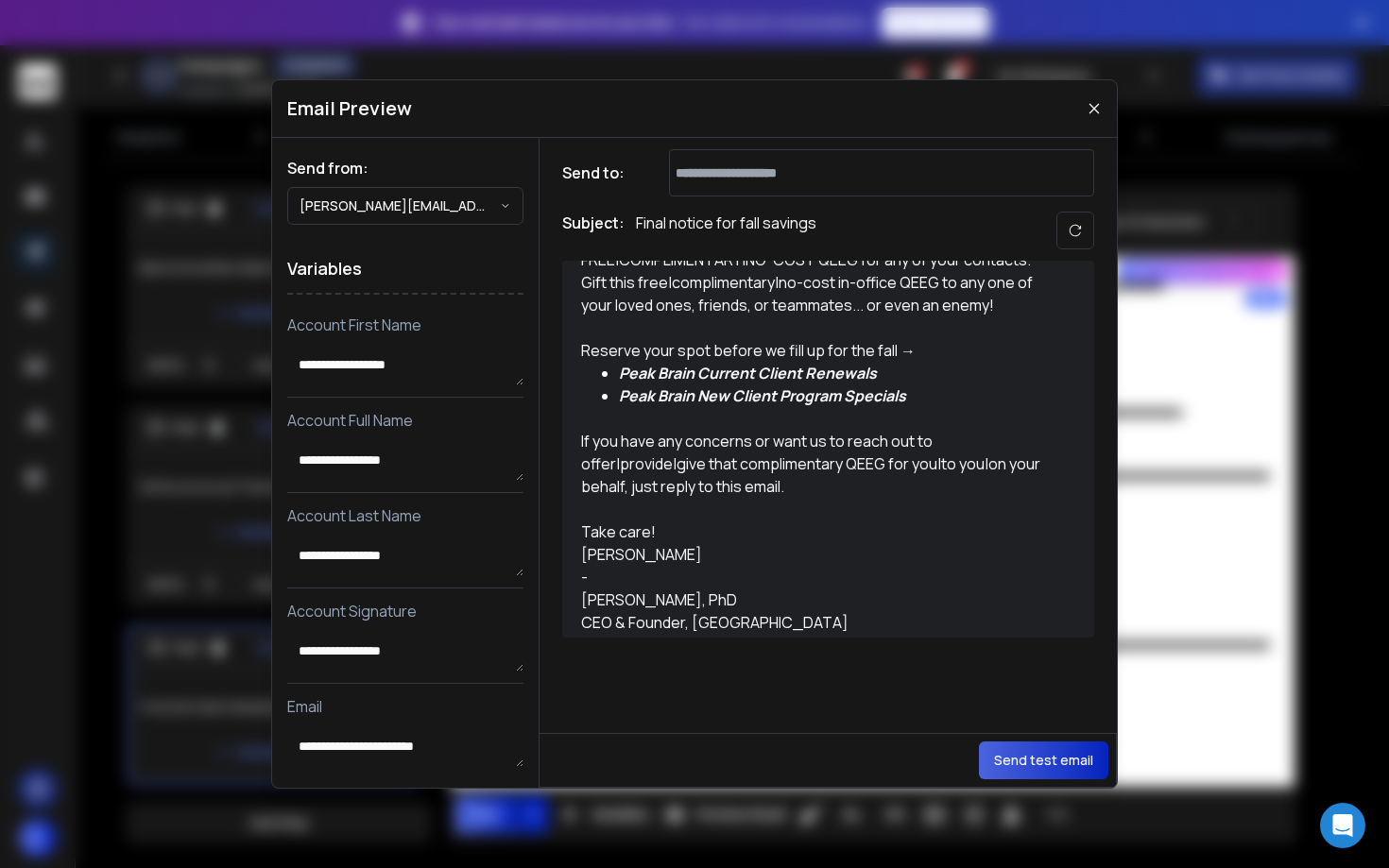
scroll to position [344, 0]
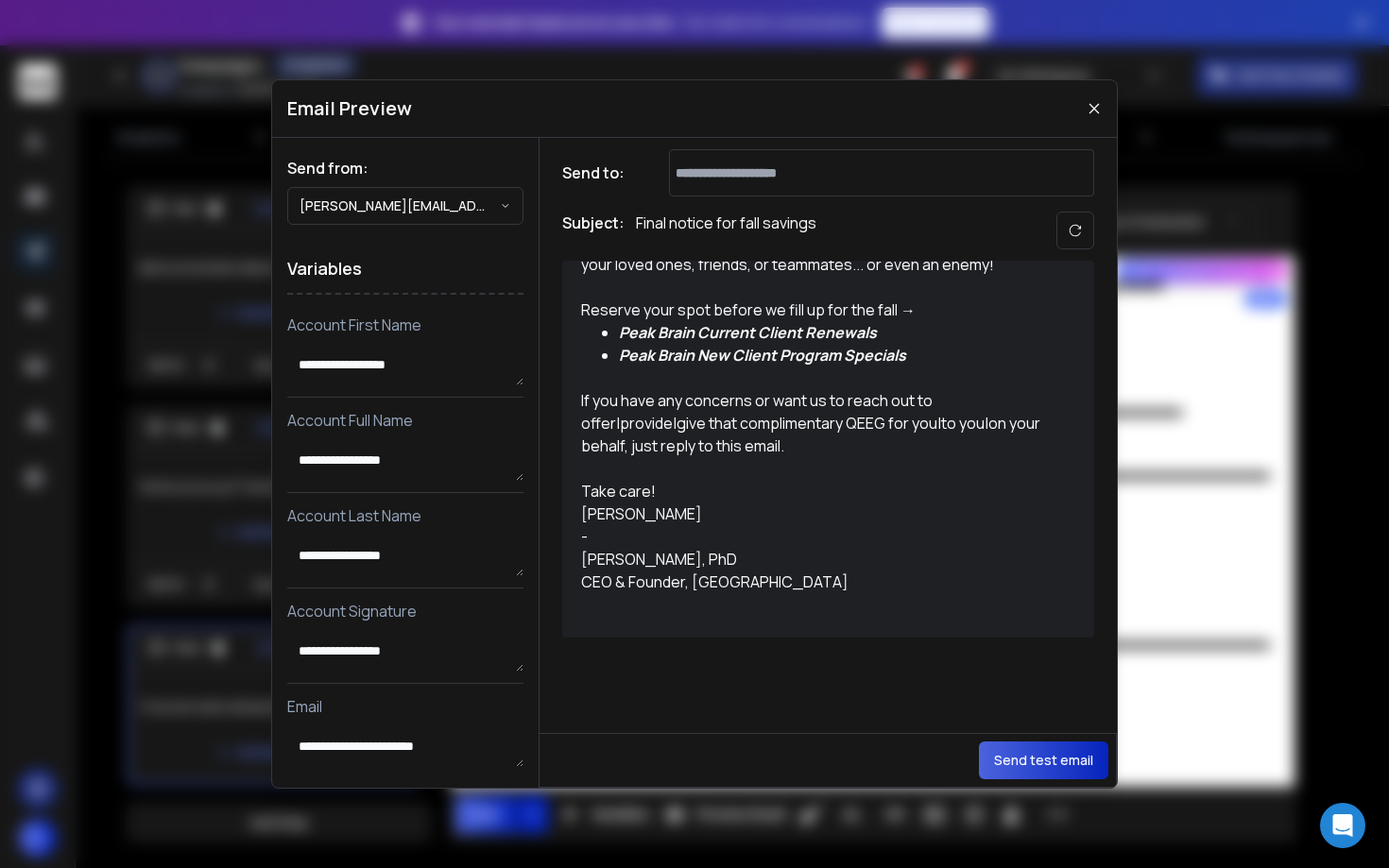
click at [735, 169] on input at bounding box center [881, 172] width 412 height 34
type input "**********"
click at [1012, 754] on button "Send test email" at bounding box center [1043, 759] width 129 height 38
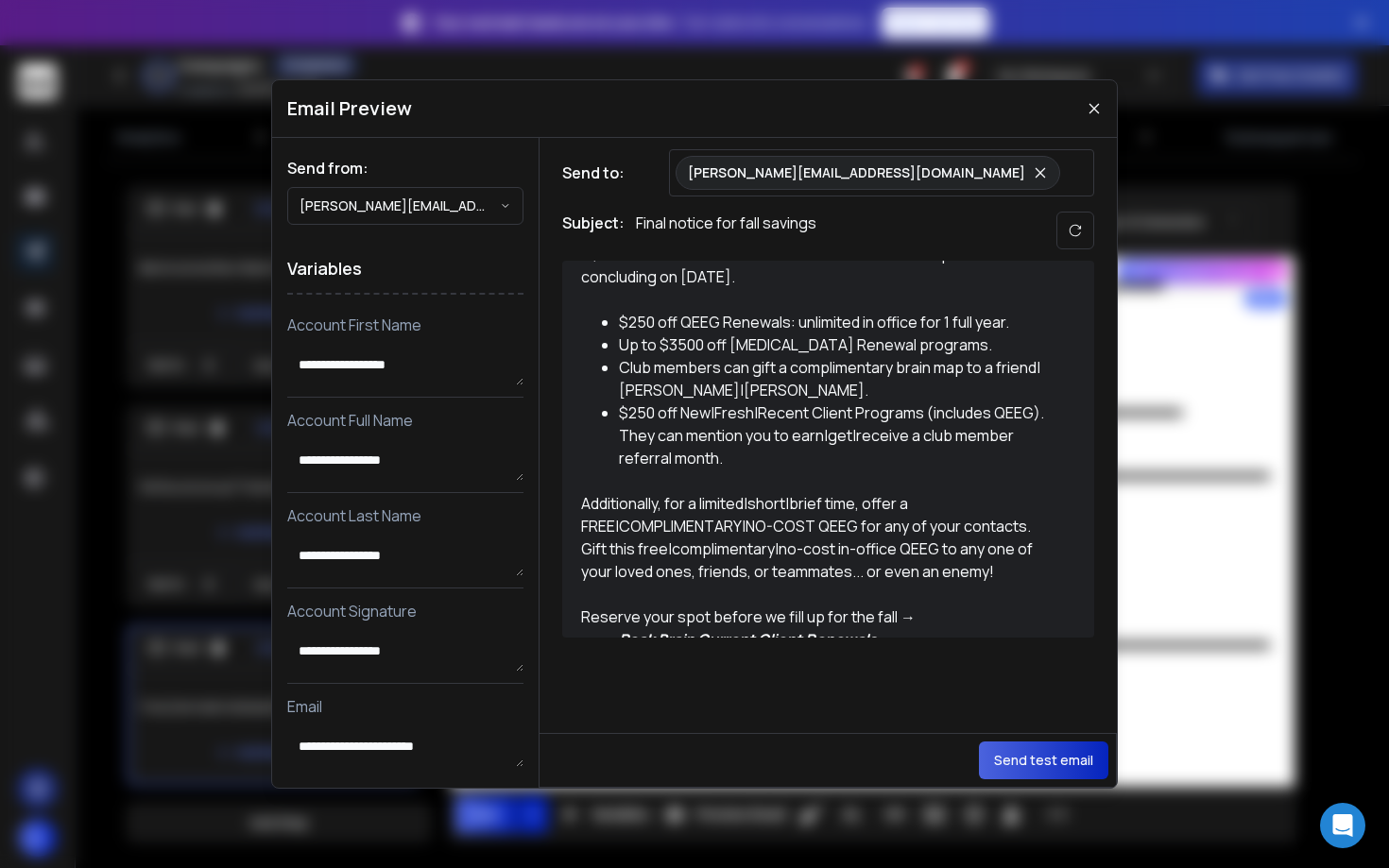
scroll to position [39, 0]
click at [786, 429] on li "$250 off New|Fresh|Recent Client Programs (includes QEEG). They can mention you…" at bounding box center [835, 433] width 434 height 68
click at [1097, 109] on icon at bounding box center [1093, 108] width 15 height 15
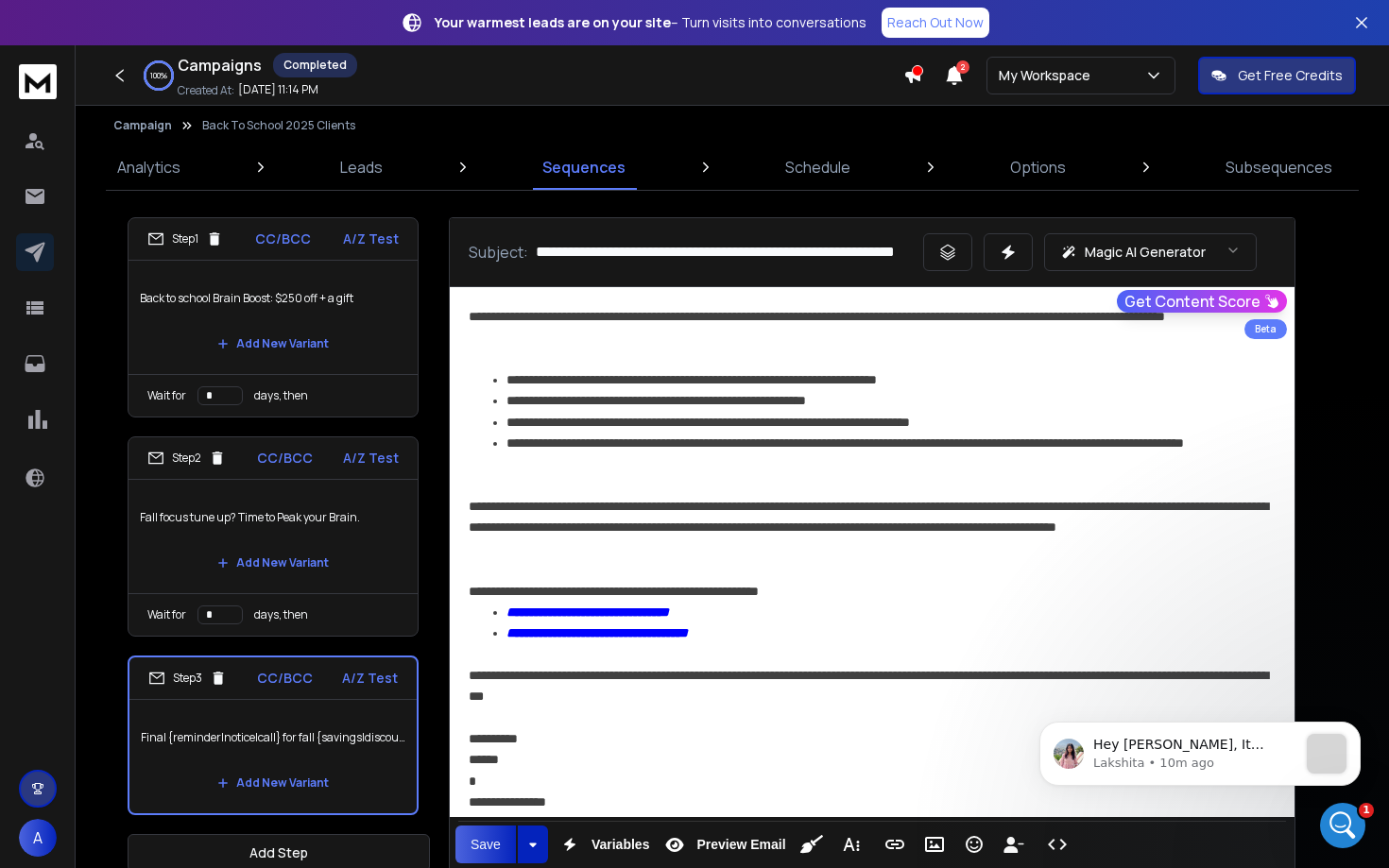
scroll to position [0, 0]
